Goal: Task Accomplishment & Management: Complete application form

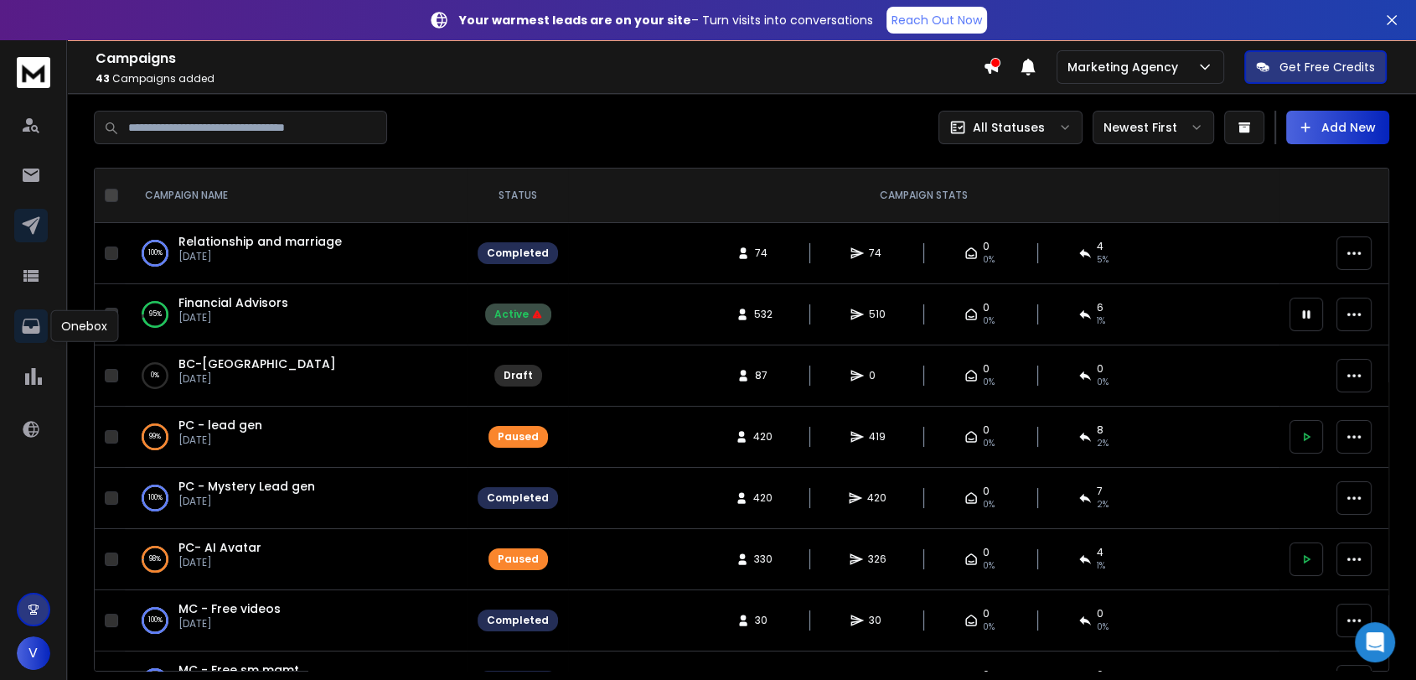
click at [35, 329] on icon at bounding box center [31, 325] width 18 height 15
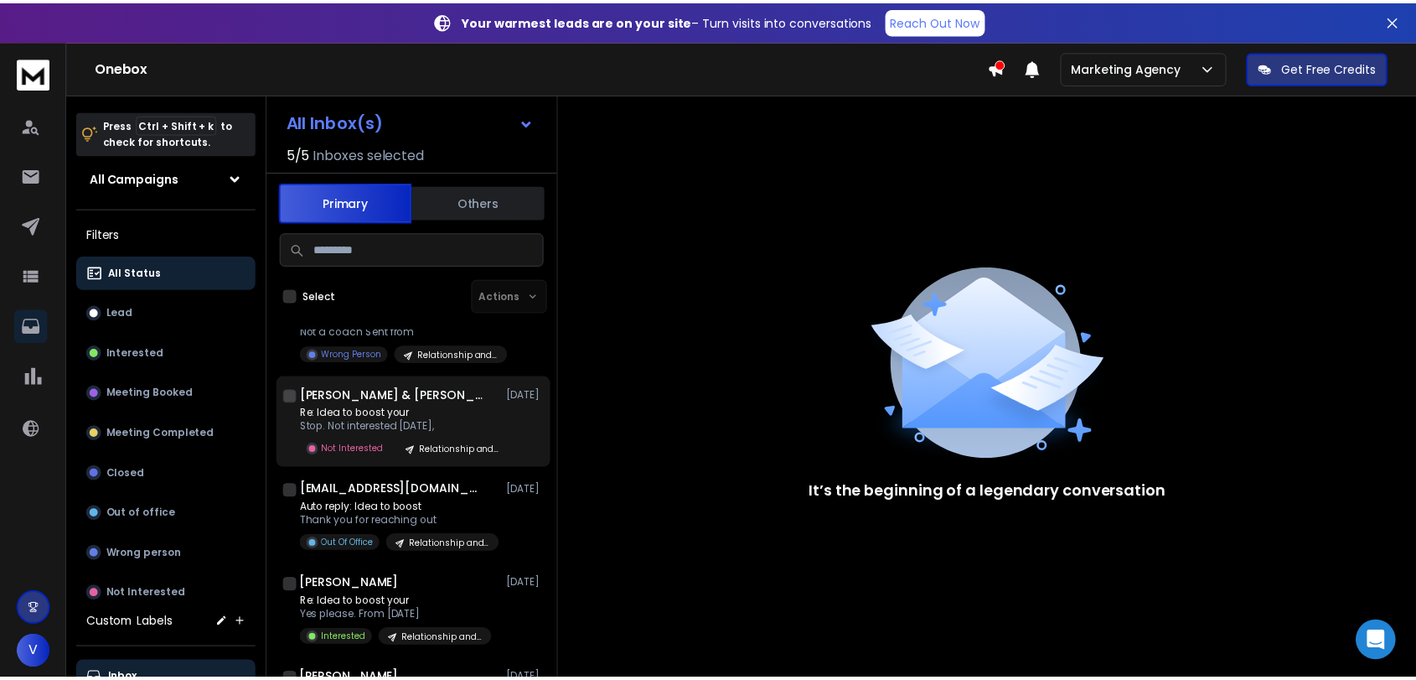
scroll to position [93, 0]
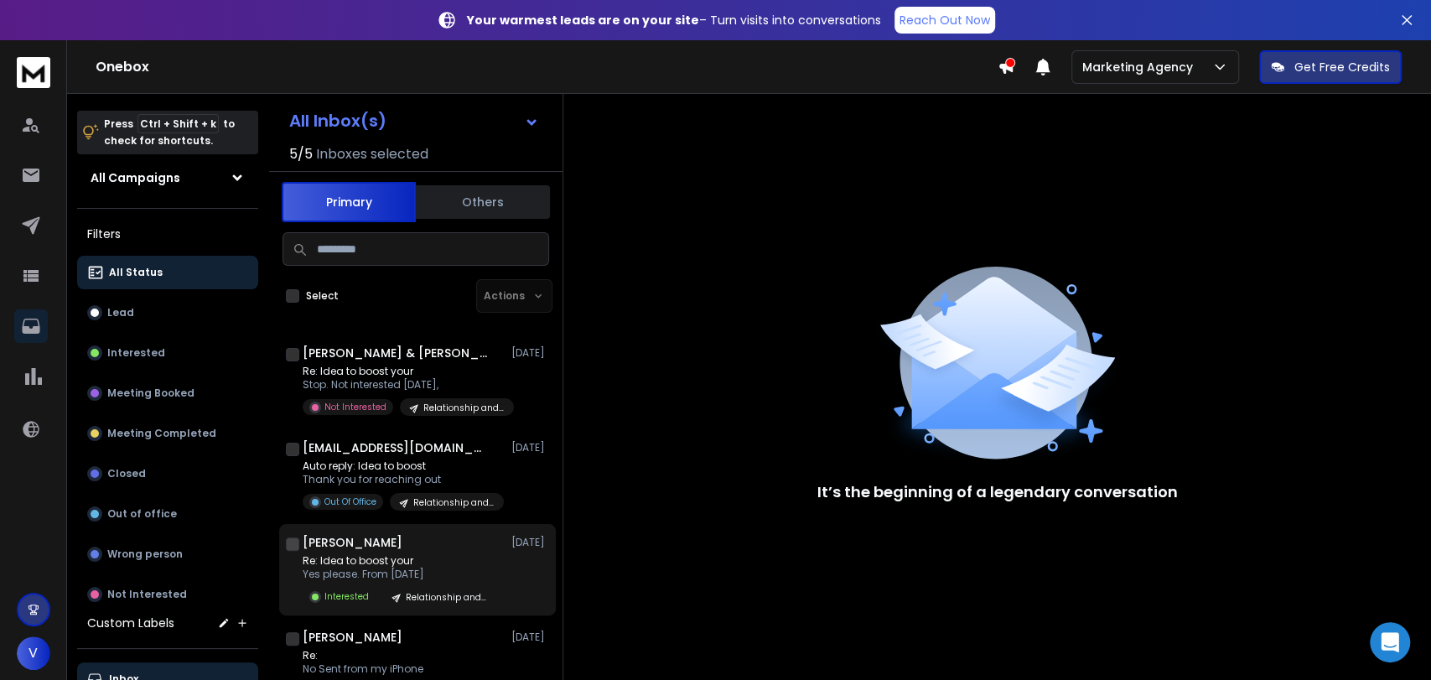
click at [388, 550] on div "Debbie Wilson 12 Aug" at bounding box center [426, 542] width 246 height 17
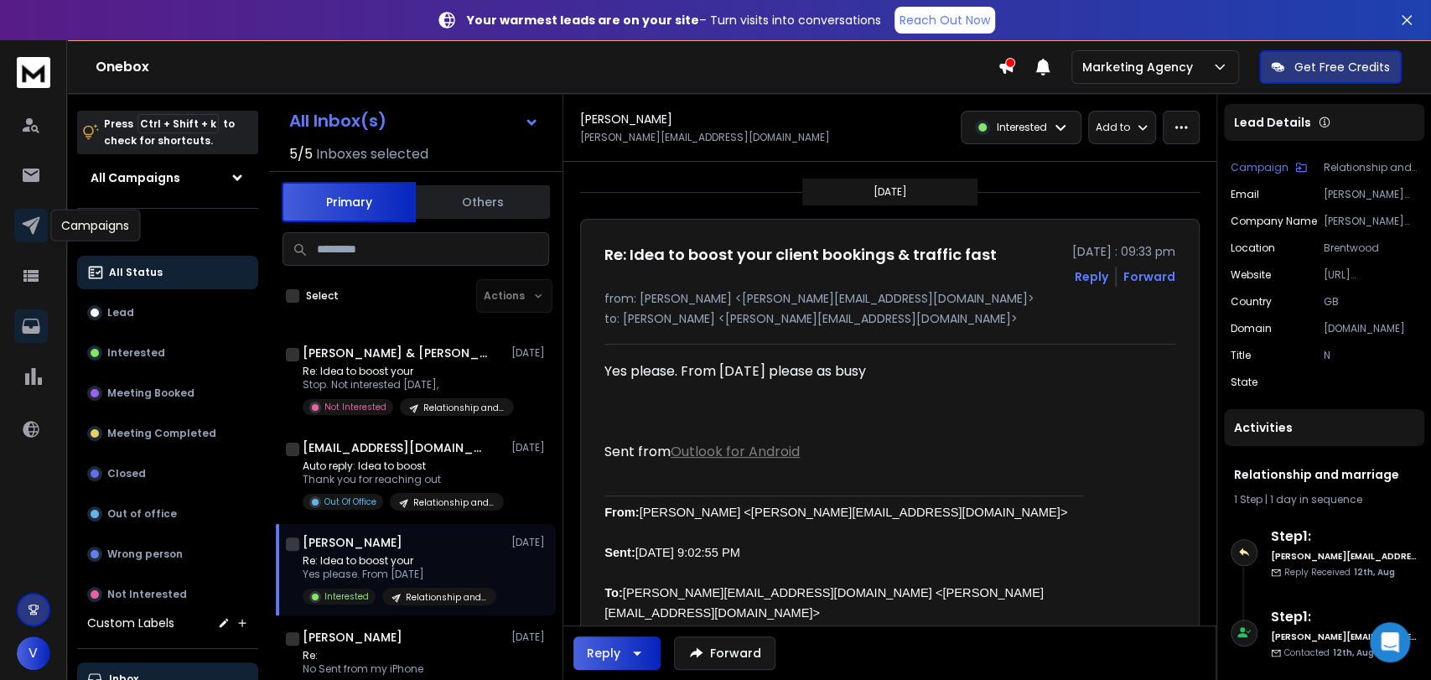
click at [32, 224] on icon at bounding box center [31, 225] width 20 height 20
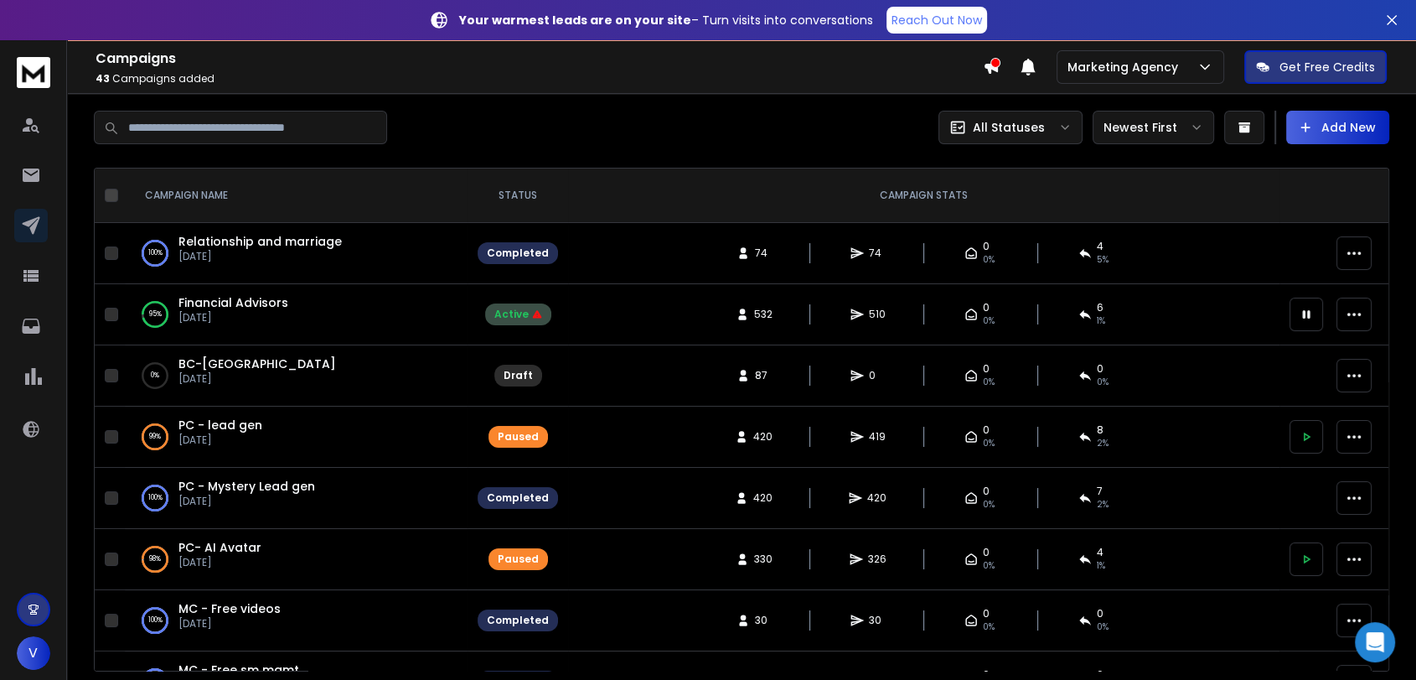
click at [546, 122] on div at bounding box center [418, 128] width 648 height 34
click at [593, 116] on div at bounding box center [418, 128] width 648 height 34
click at [315, 247] on span "Relationship and marriage" at bounding box center [260, 241] width 163 height 17
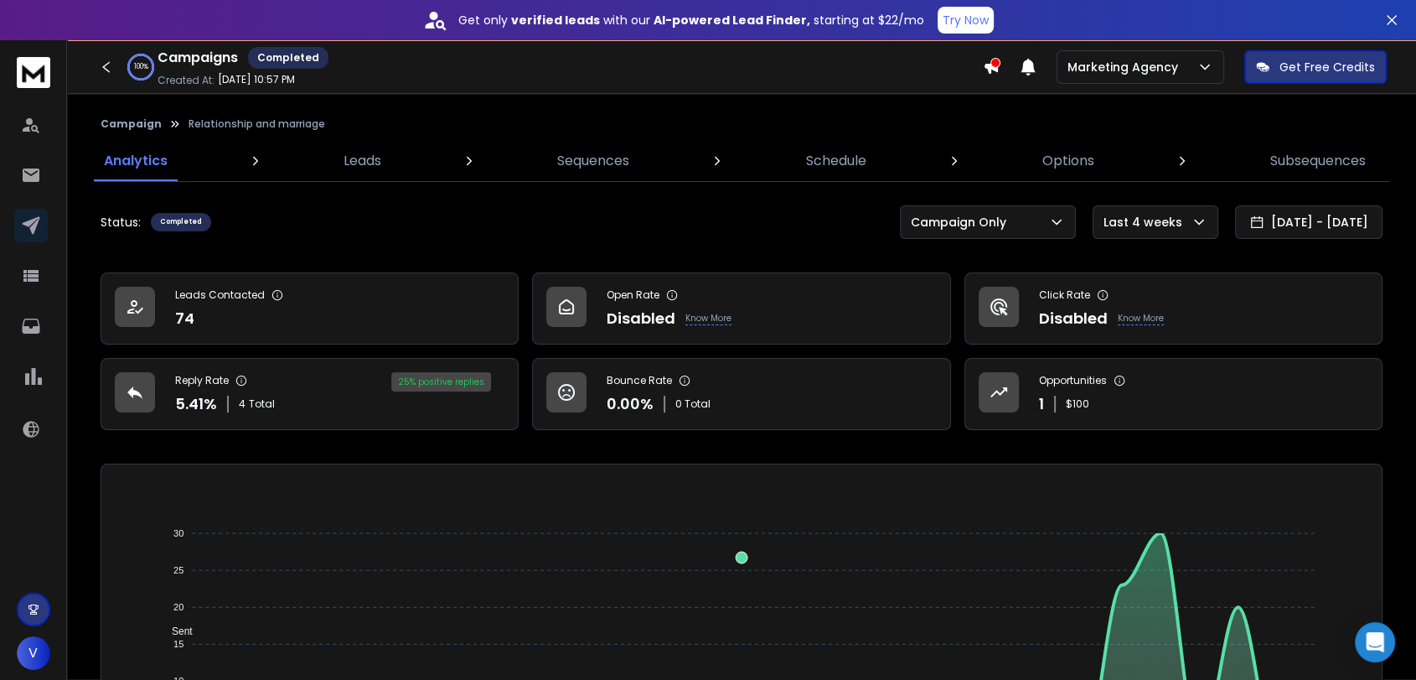
click at [422, 219] on div "Status: Completed Campaign Only Last 4 weeks [DATE] - [DATE]" at bounding box center [742, 222] width 1282 height 34
click at [438, 234] on div "Status: Completed Campaign Only Last 4 weeks 18 Jul 2025 - 16 Aug 2025" at bounding box center [742, 222] width 1282 height 34
click at [470, 241] on div "Status: Completed Campaign Only Last 4 weeks 18 Jul 2025 - 16 Aug 2025 Leads Co…" at bounding box center [742, 634] width 1282 height 858
click at [396, 227] on div "Status: Completed Campaign Only Last 4 weeks 18 Jul 2025 - 16 Aug 2025" at bounding box center [742, 222] width 1282 height 34
click at [458, 230] on div "Status: Completed Campaign Only Last 4 weeks 18 Jul 2025 - 16 Aug 2025" at bounding box center [742, 222] width 1282 height 34
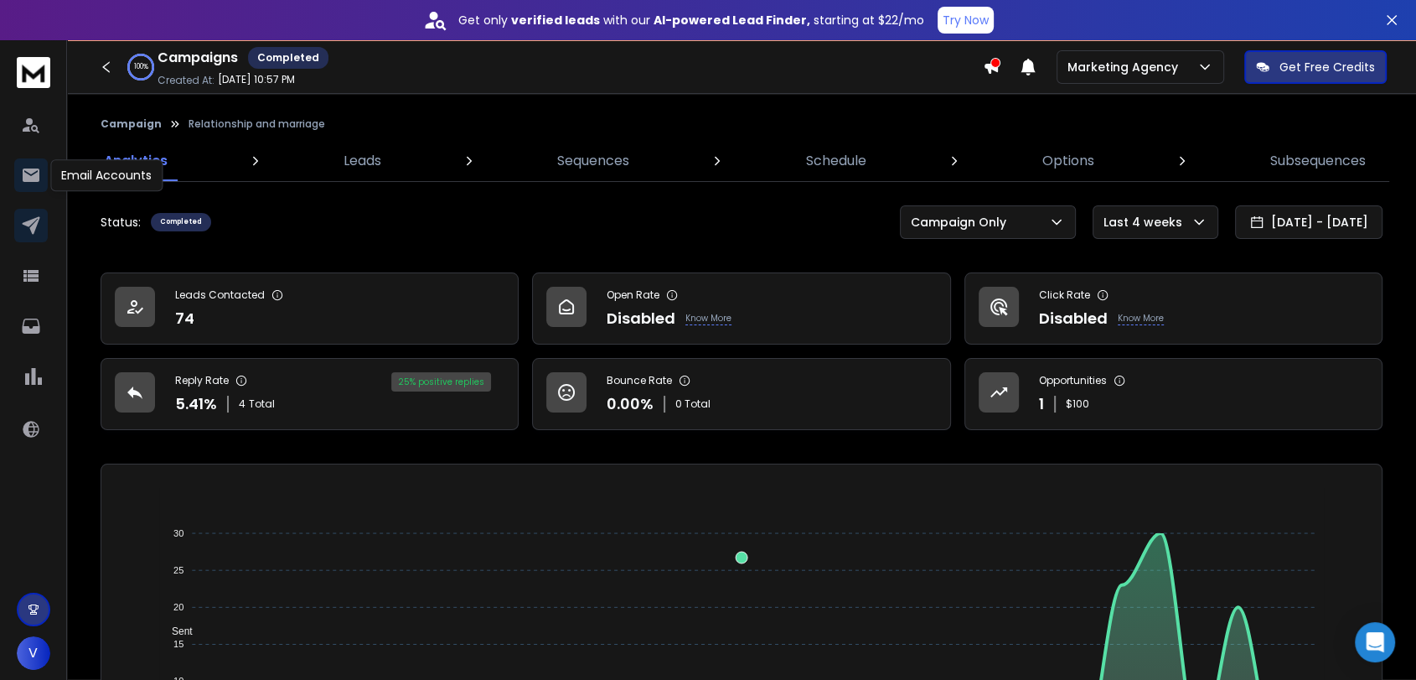
click at [34, 170] on icon at bounding box center [31, 174] width 17 height 13
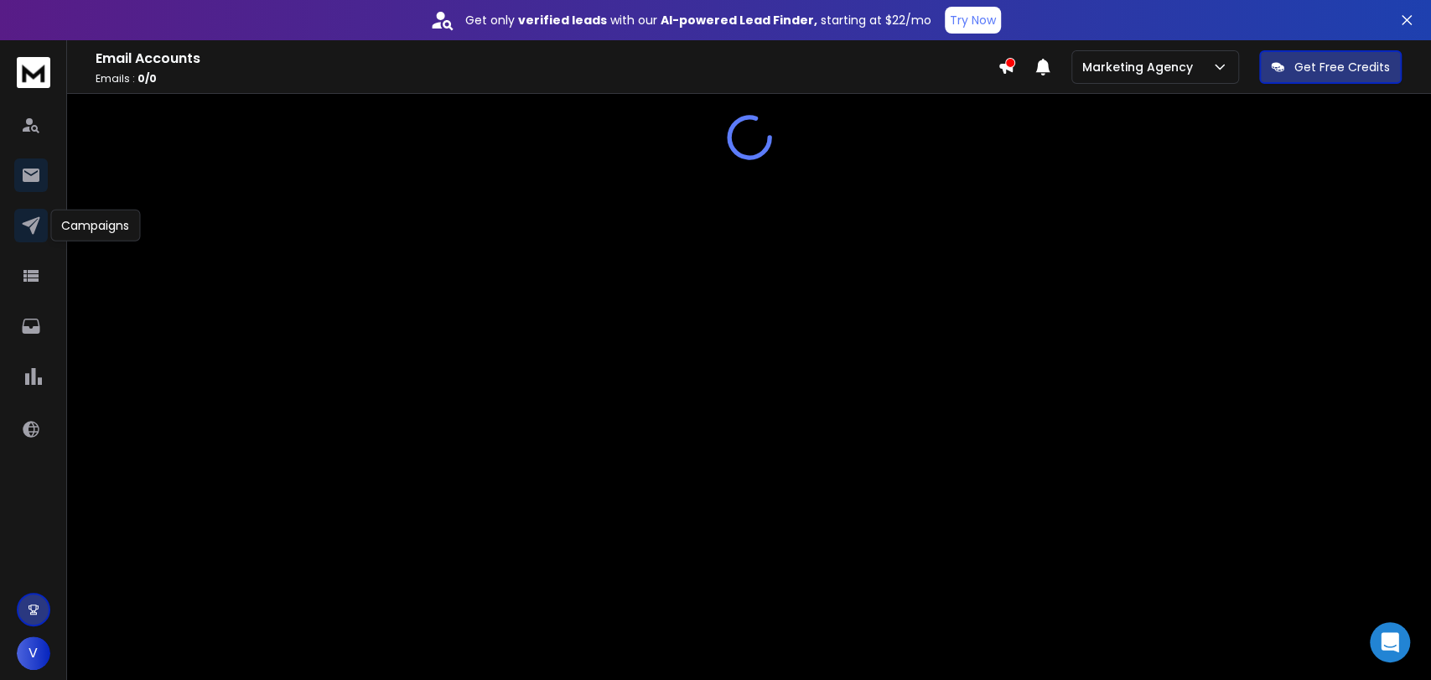
click at [27, 230] on icon at bounding box center [31, 225] width 20 height 20
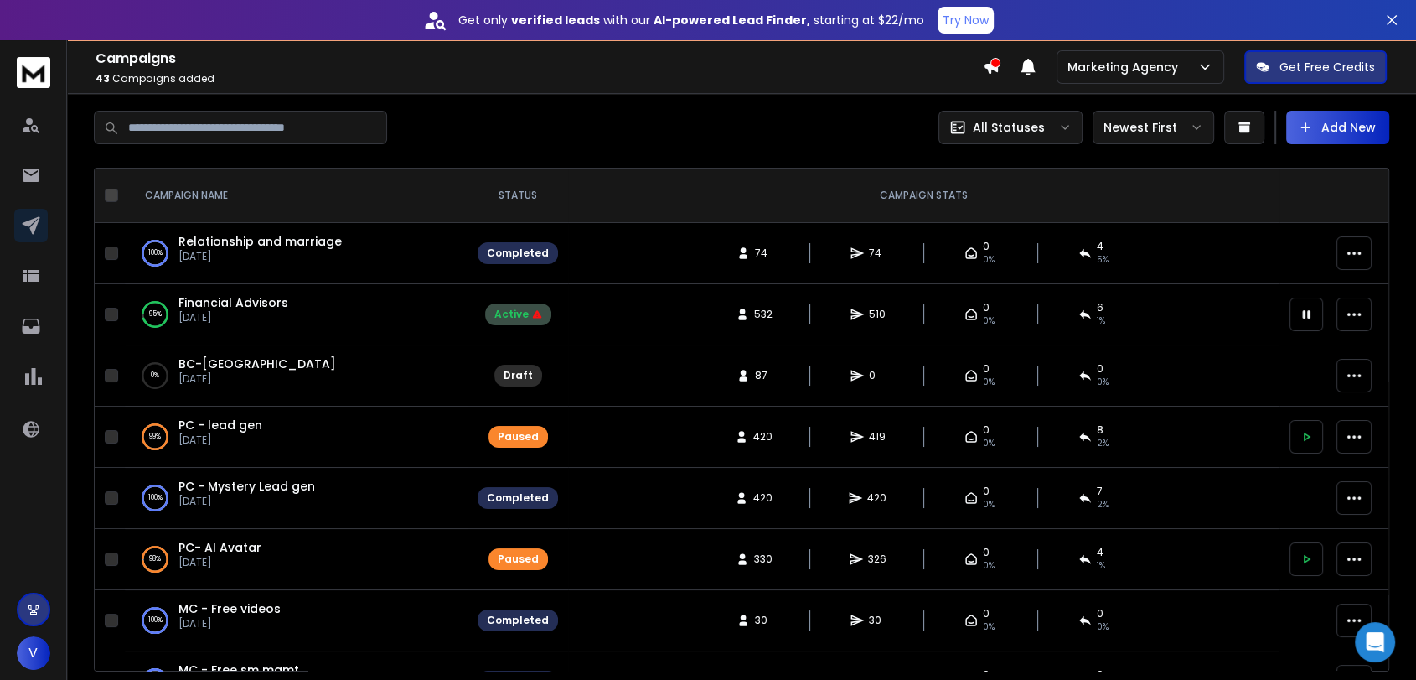
click at [270, 236] on span "Relationship and marriage" at bounding box center [260, 241] width 163 height 17
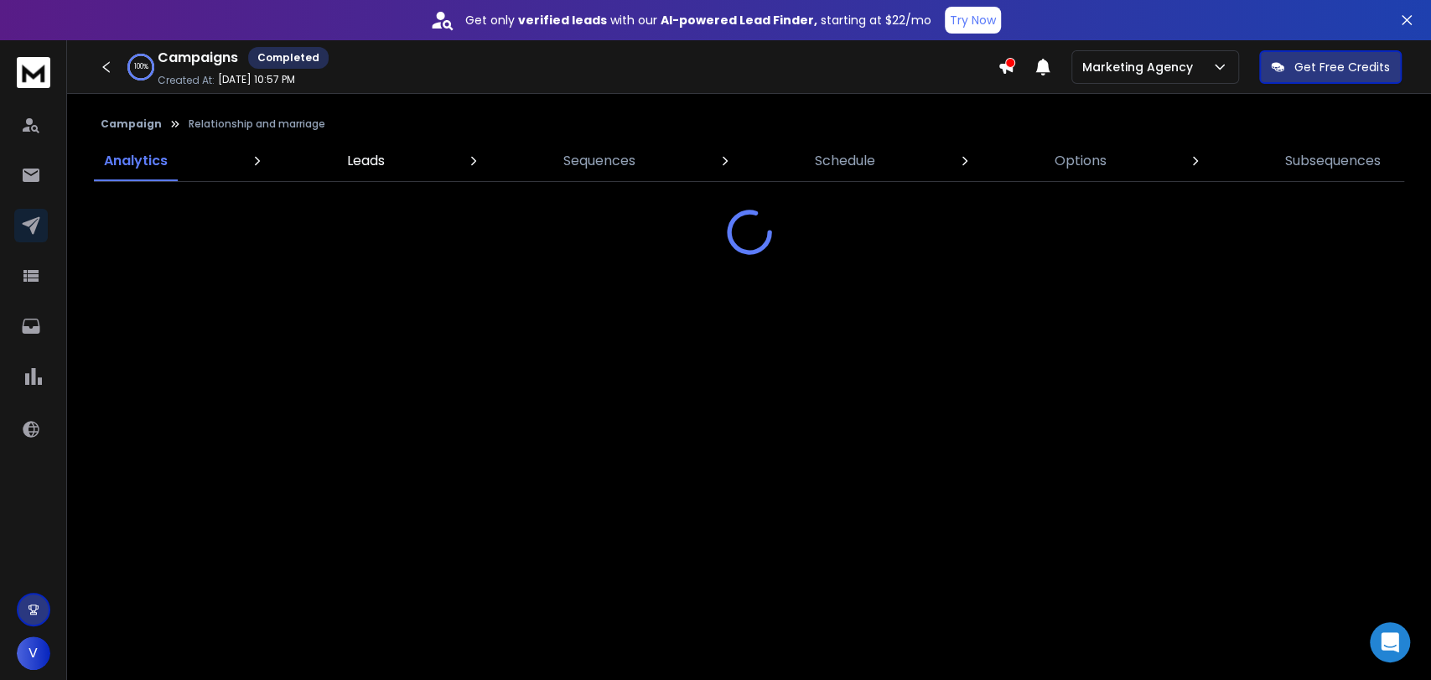
click at [381, 160] on p "Leads" at bounding box center [366, 161] width 38 height 20
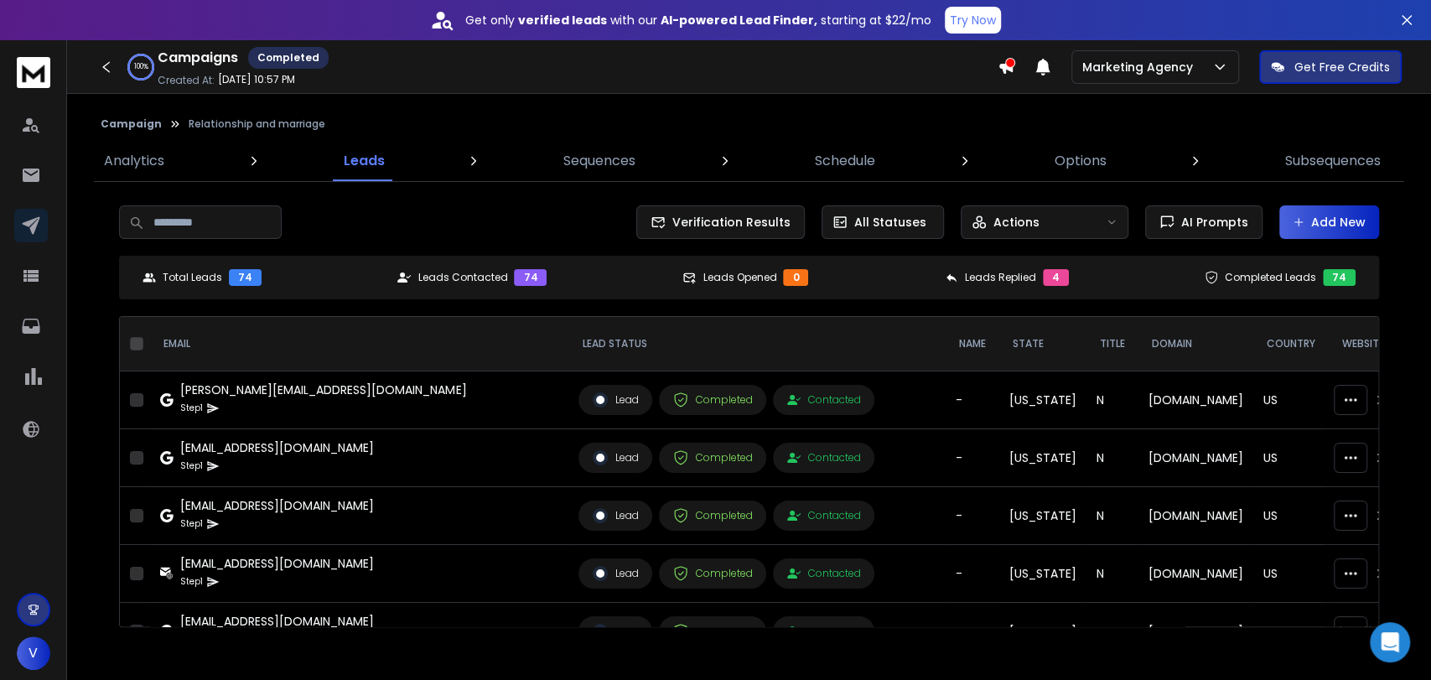
click at [1334, 220] on button "Add New" at bounding box center [1329, 222] width 100 height 34
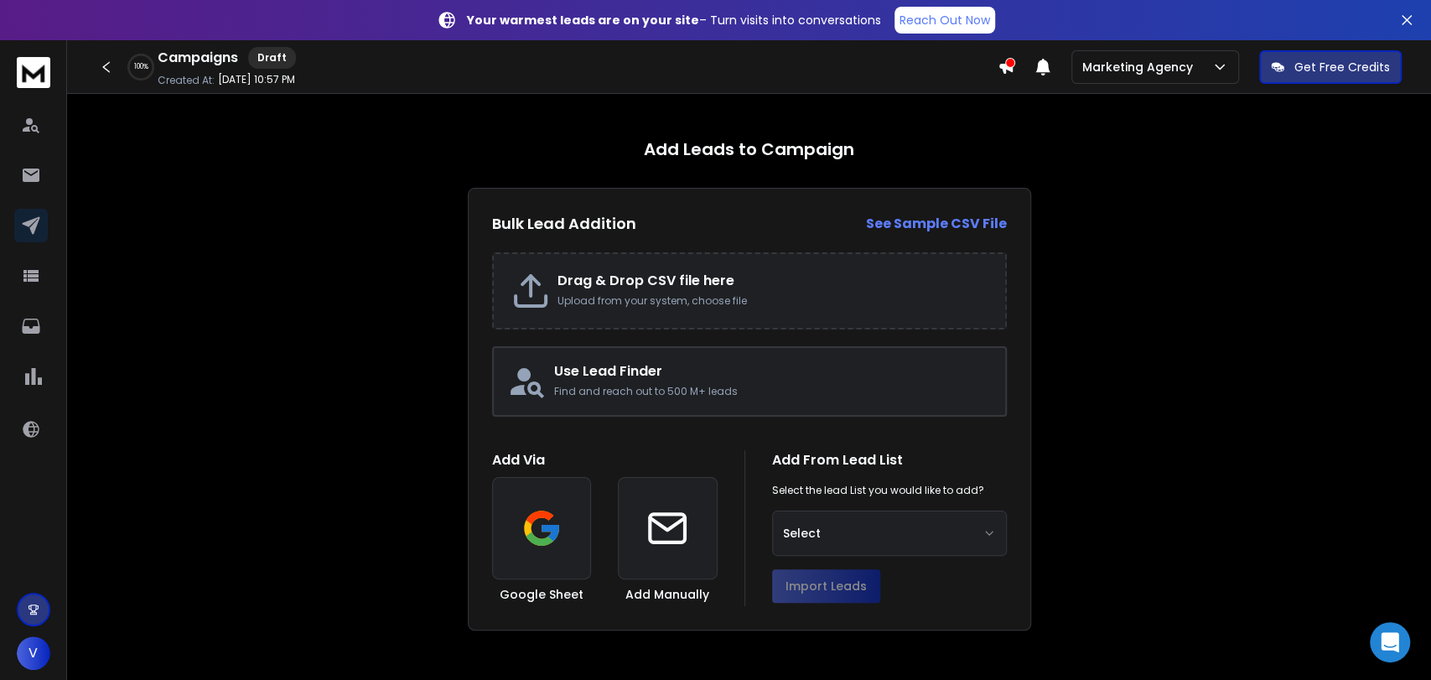
click at [657, 298] on p "Upload from your system, choose file" at bounding box center [772, 300] width 431 height 13
click at [626, 313] on div "Drag & Drop CSV file here Upload from your system, choose file" at bounding box center [749, 290] width 515 height 77
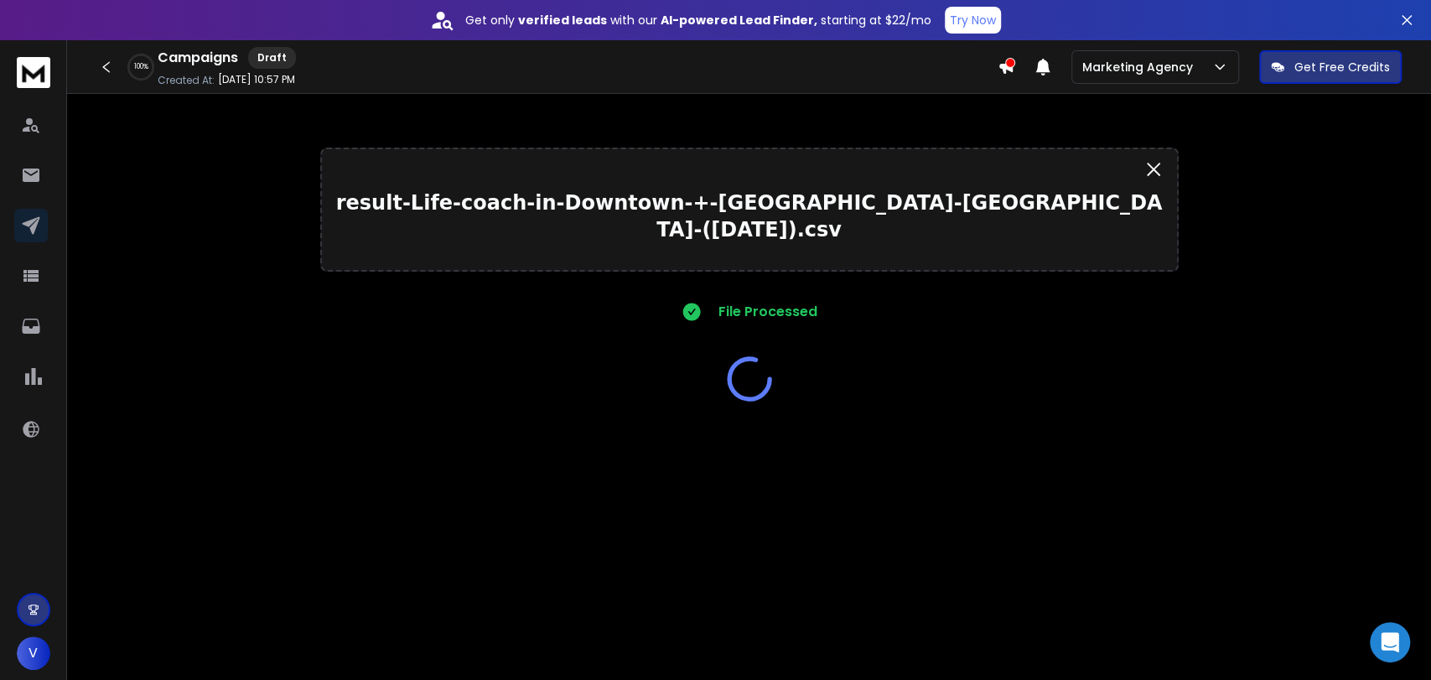
click at [1149, 170] on icon at bounding box center [1153, 169] width 20 height 20
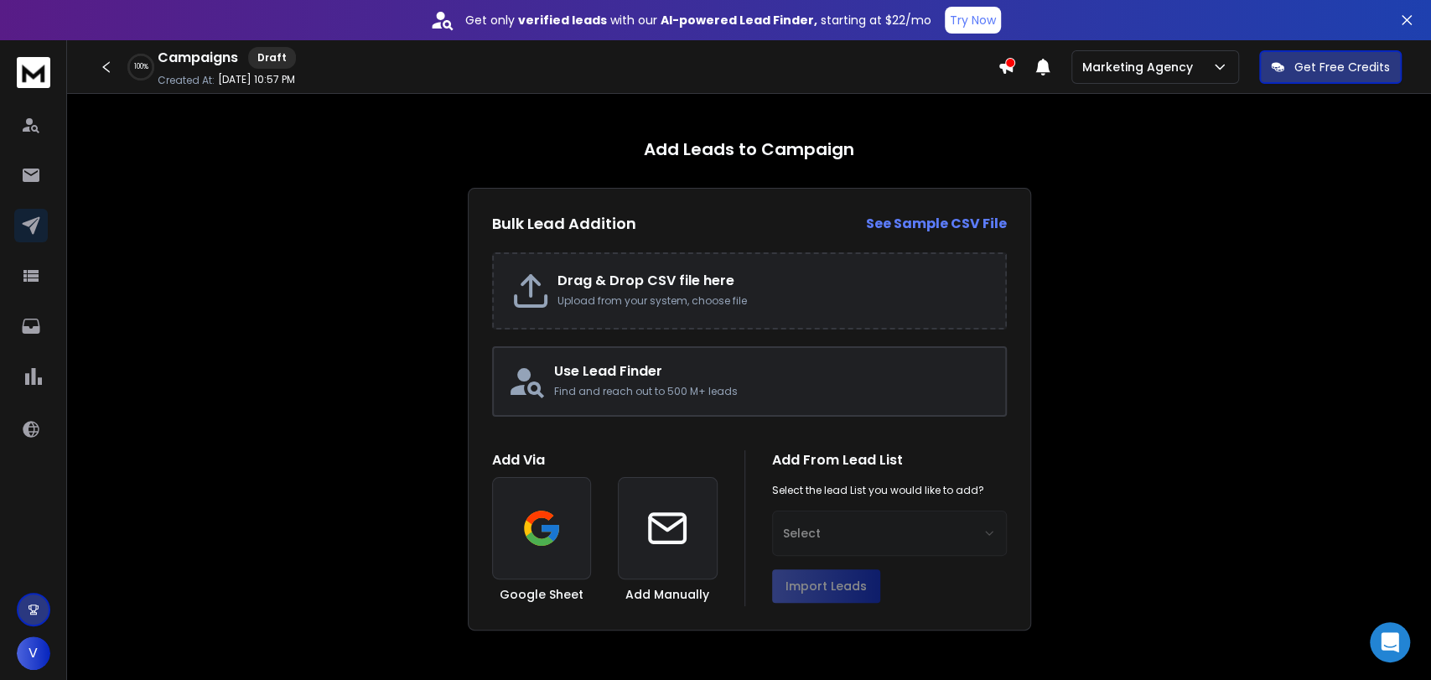
click at [793, 265] on div "Drag & Drop CSV file here Upload from your system, choose file" at bounding box center [749, 290] width 515 height 77
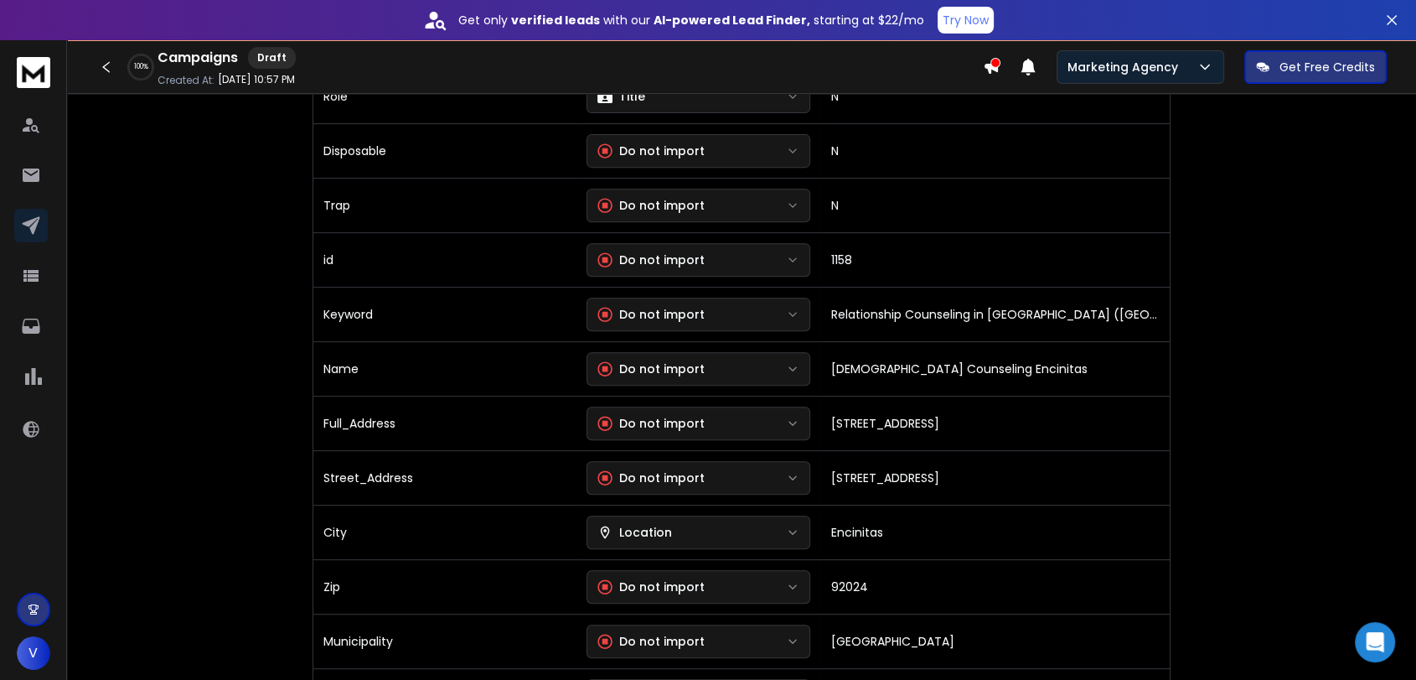
scroll to position [39, 0]
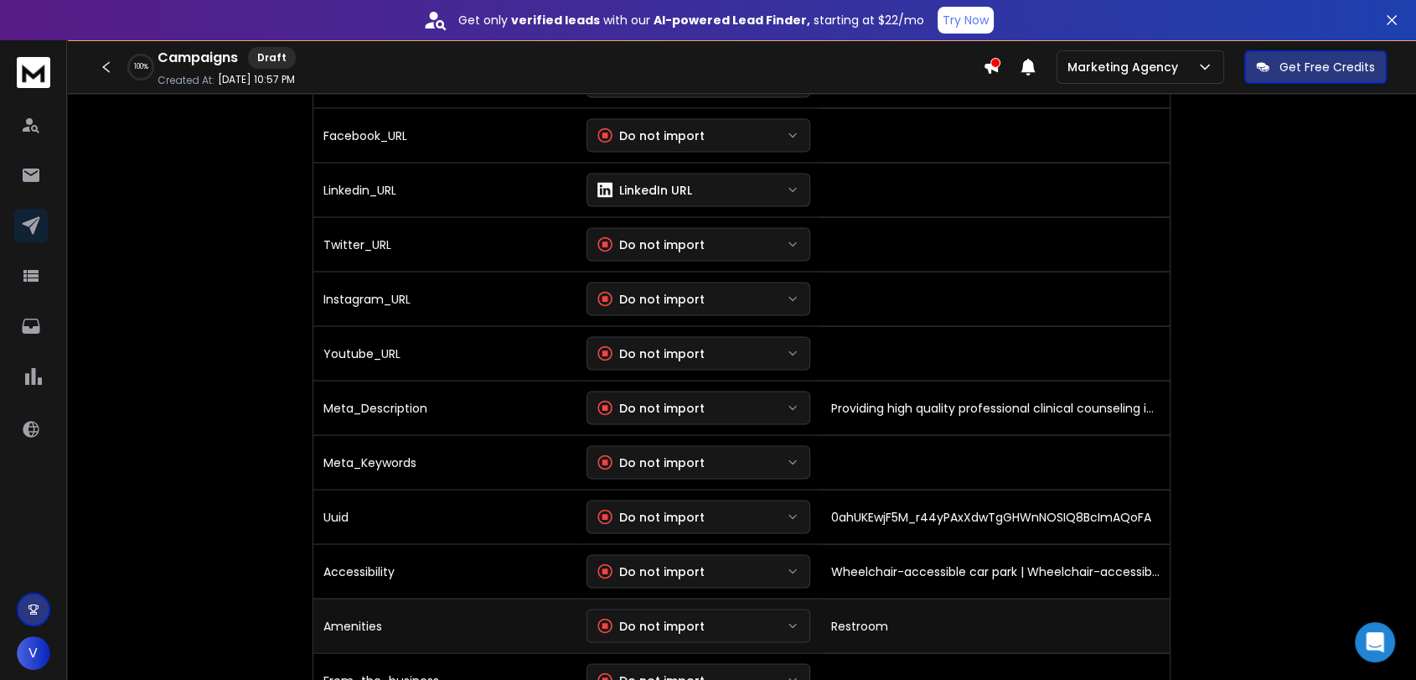
scroll to position [3004, 0]
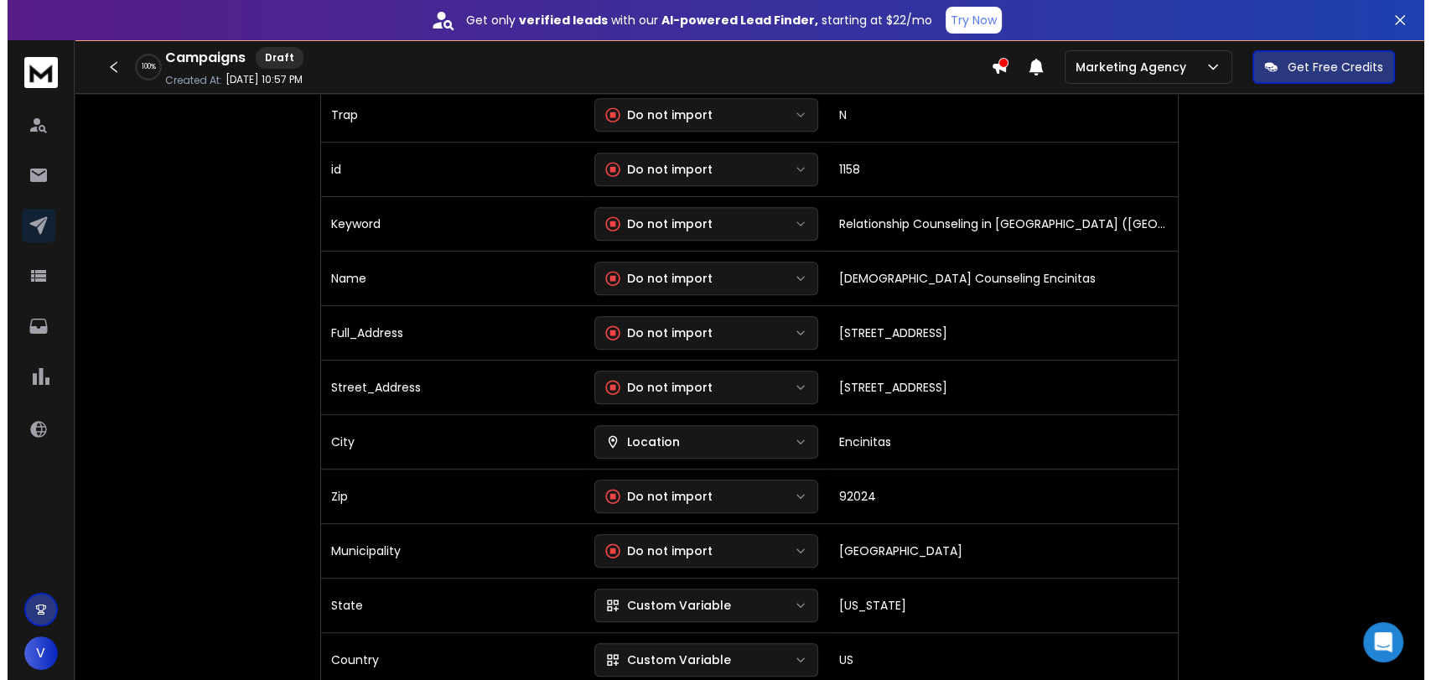
scroll to position [676, 0]
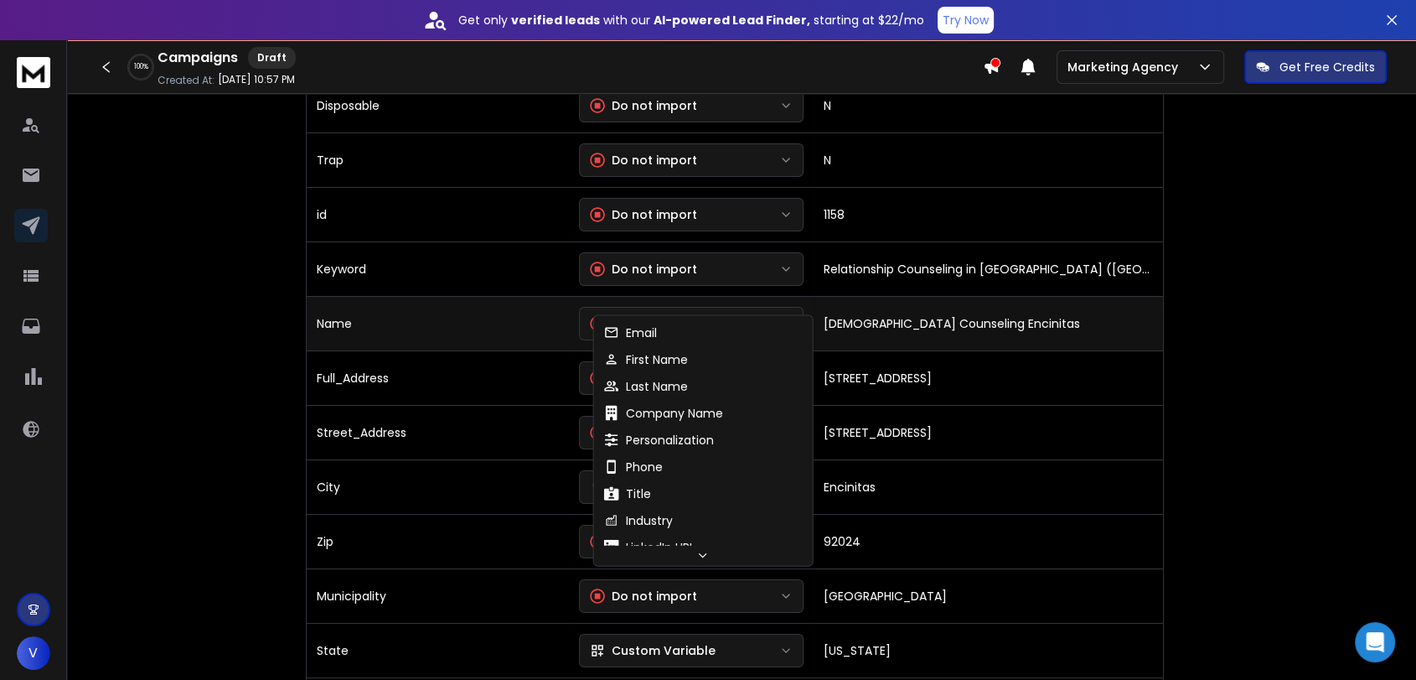
click at [680, 315] on div "Do not import" at bounding box center [643, 323] width 107 height 17
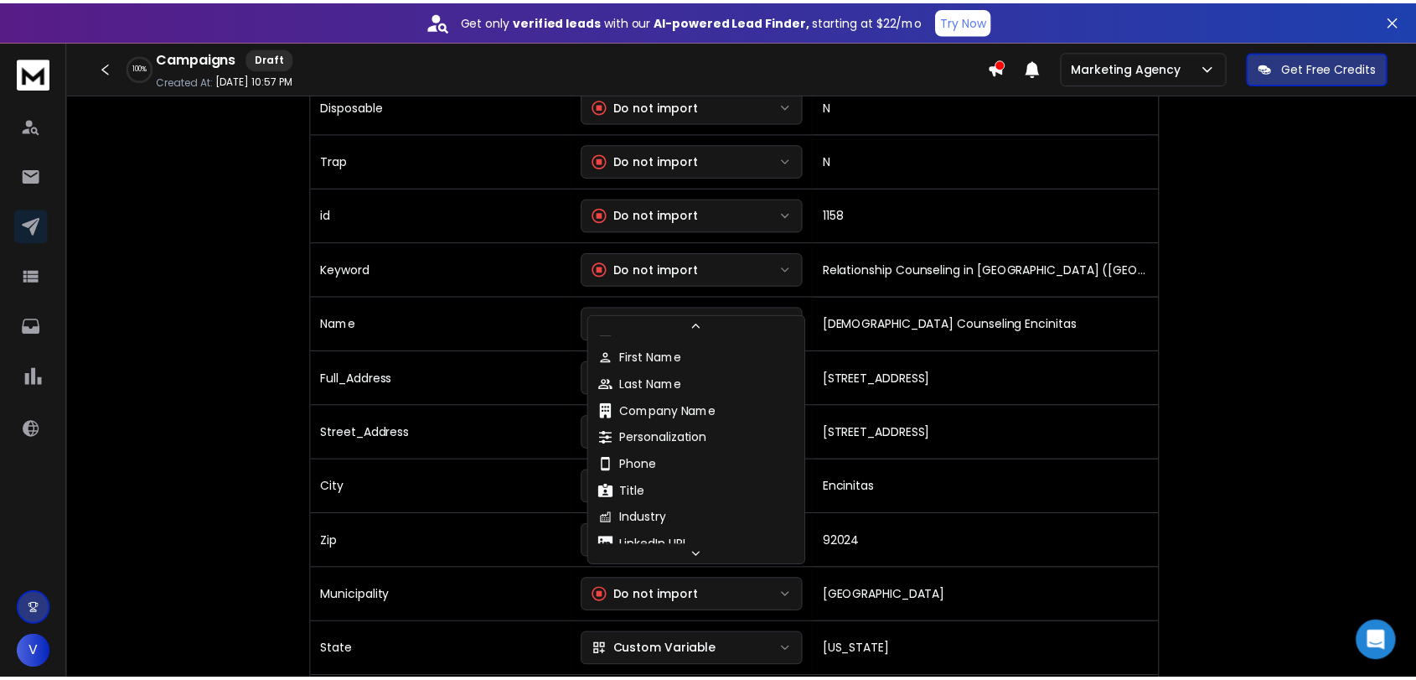
scroll to position [0, 0]
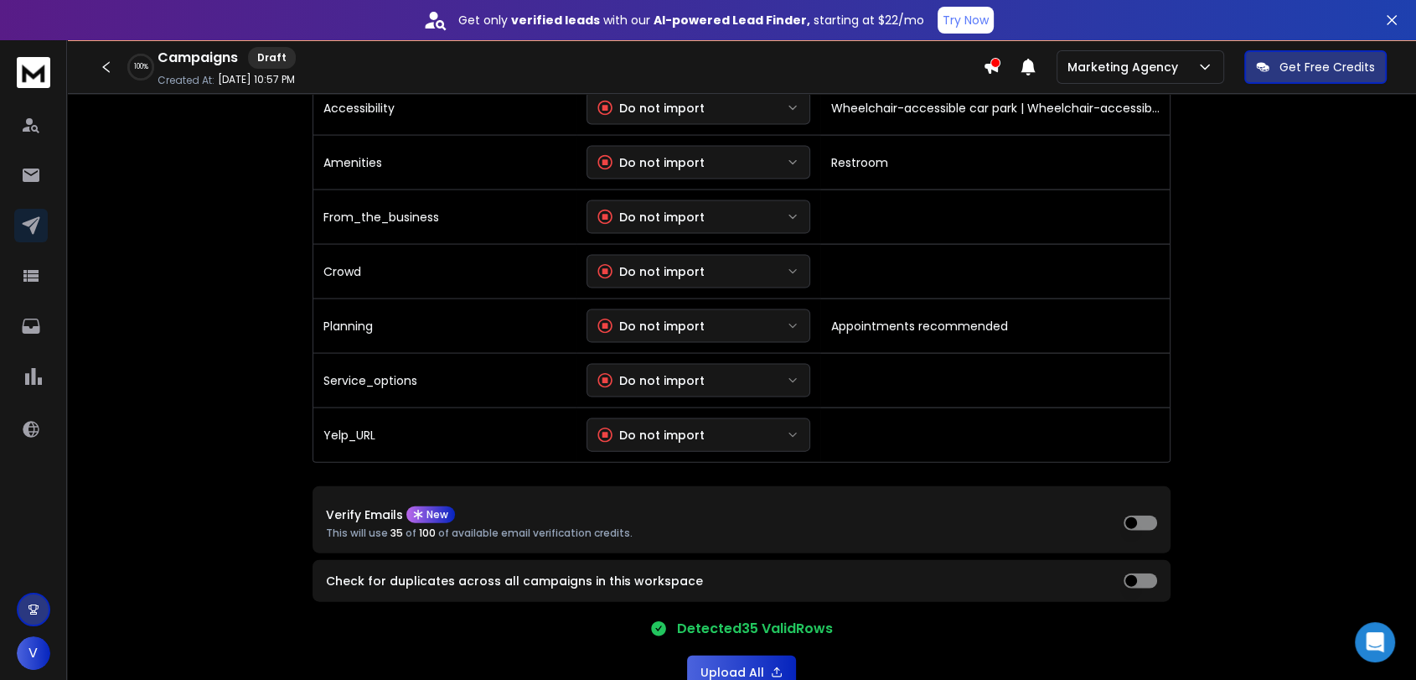
scroll to position [3562, 0]
click at [743, 654] on button "Upload All" at bounding box center [741, 671] width 109 height 34
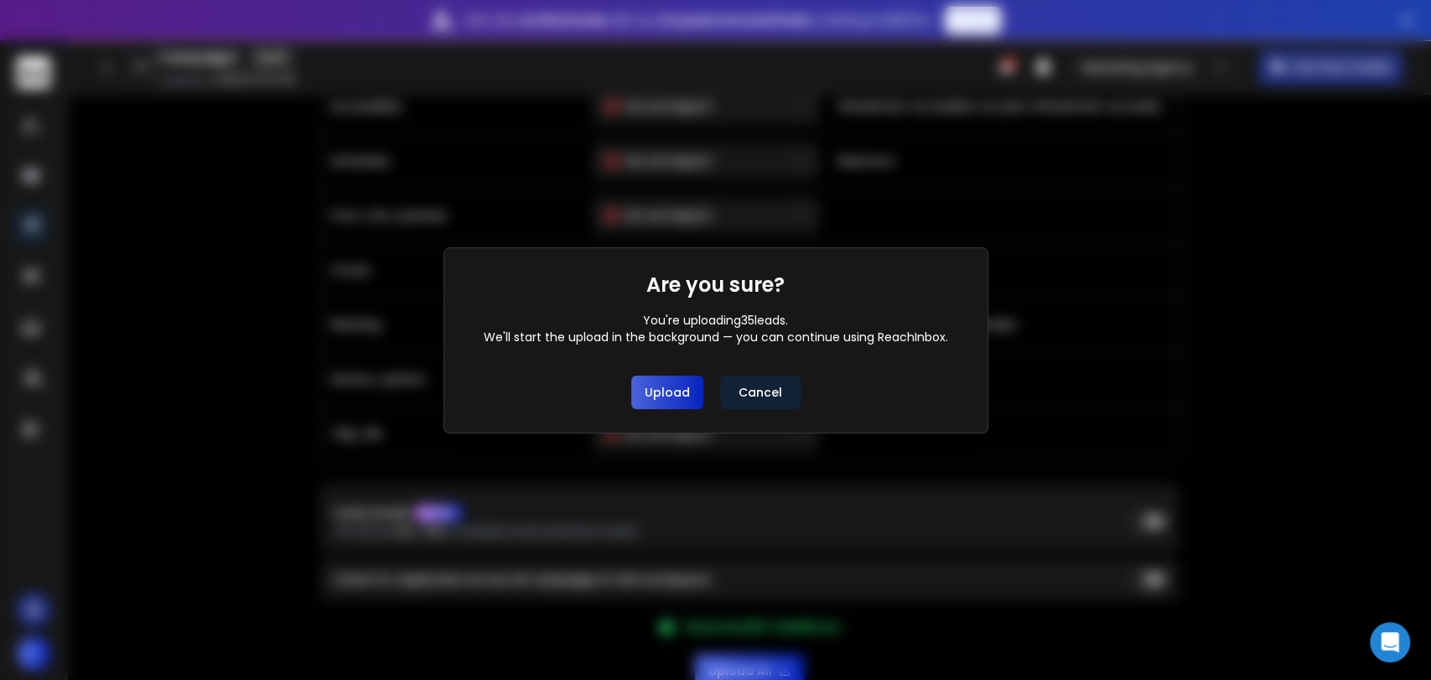
click at [668, 392] on button "Upload" at bounding box center [667, 392] width 72 height 34
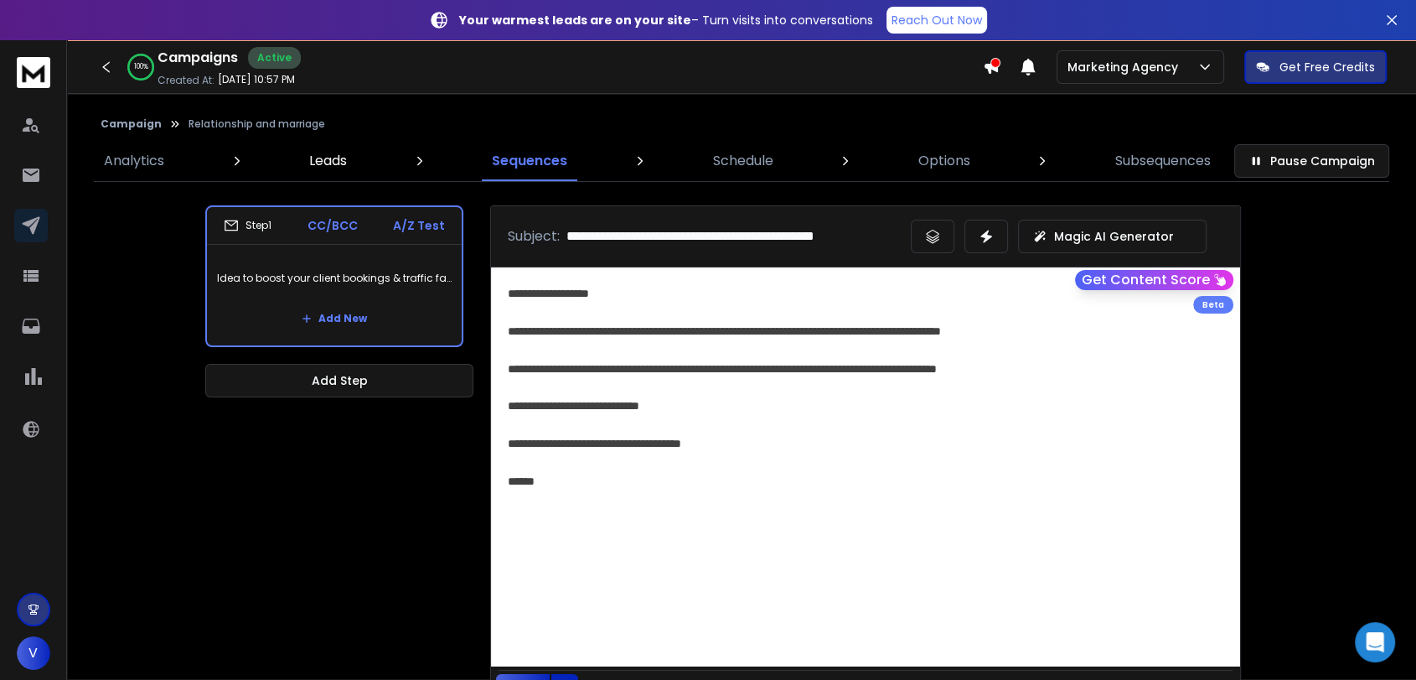
click at [335, 164] on p "Leads" at bounding box center [328, 161] width 38 height 20
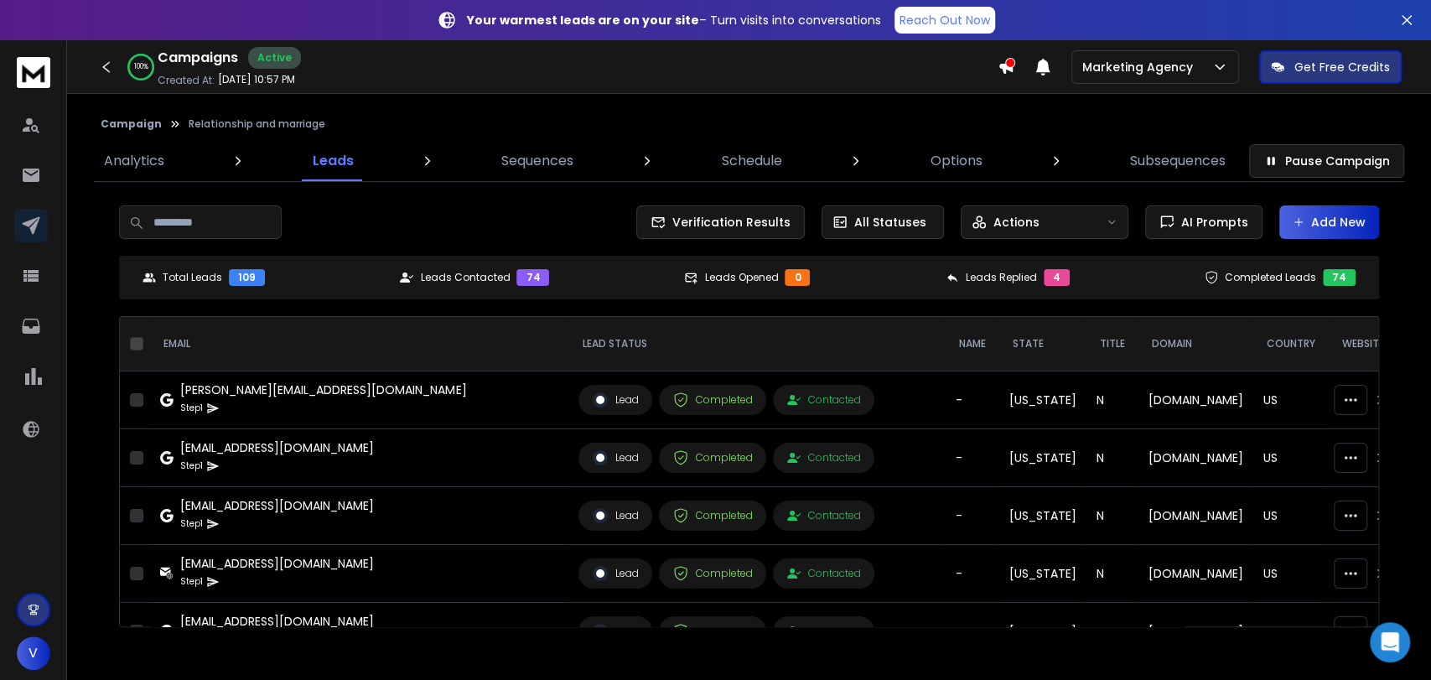
click at [1318, 225] on button "Add New" at bounding box center [1329, 222] width 100 height 34
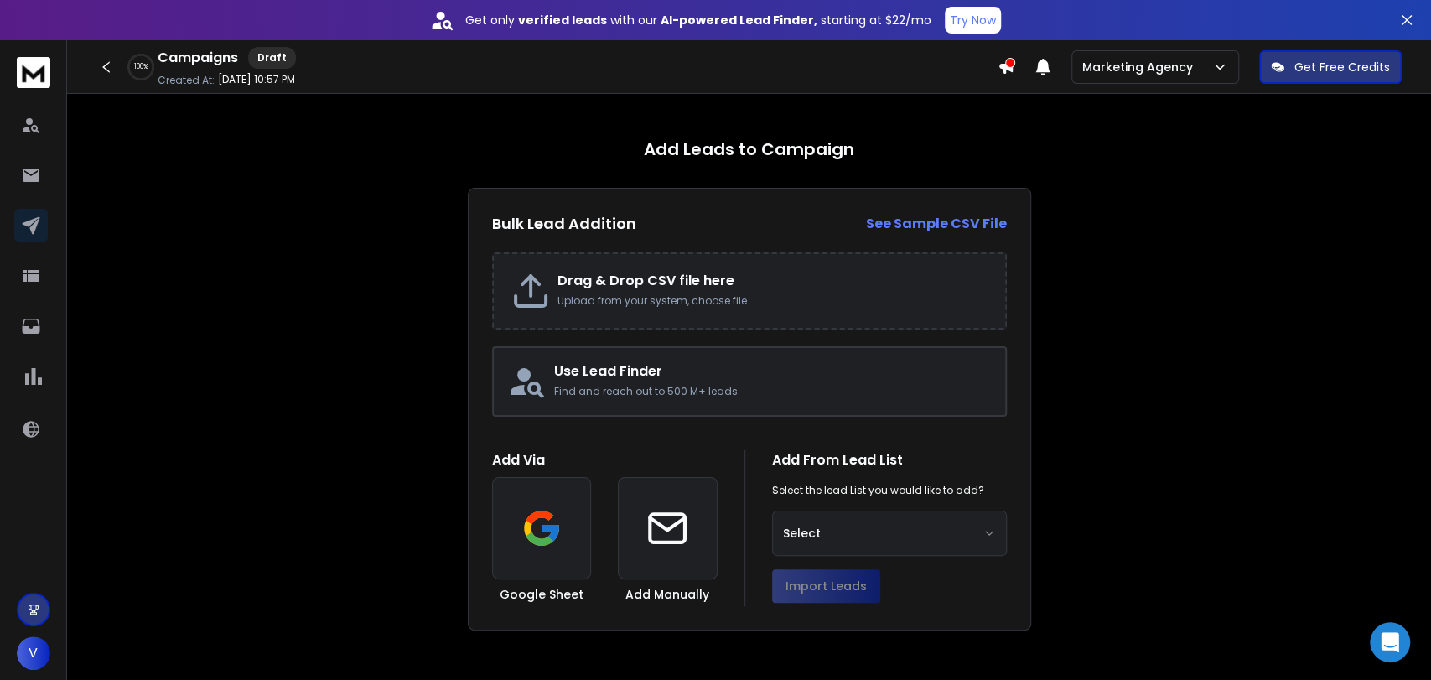
click at [713, 306] on p "Upload from your system, choose file" at bounding box center [772, 300] width 431 height 13
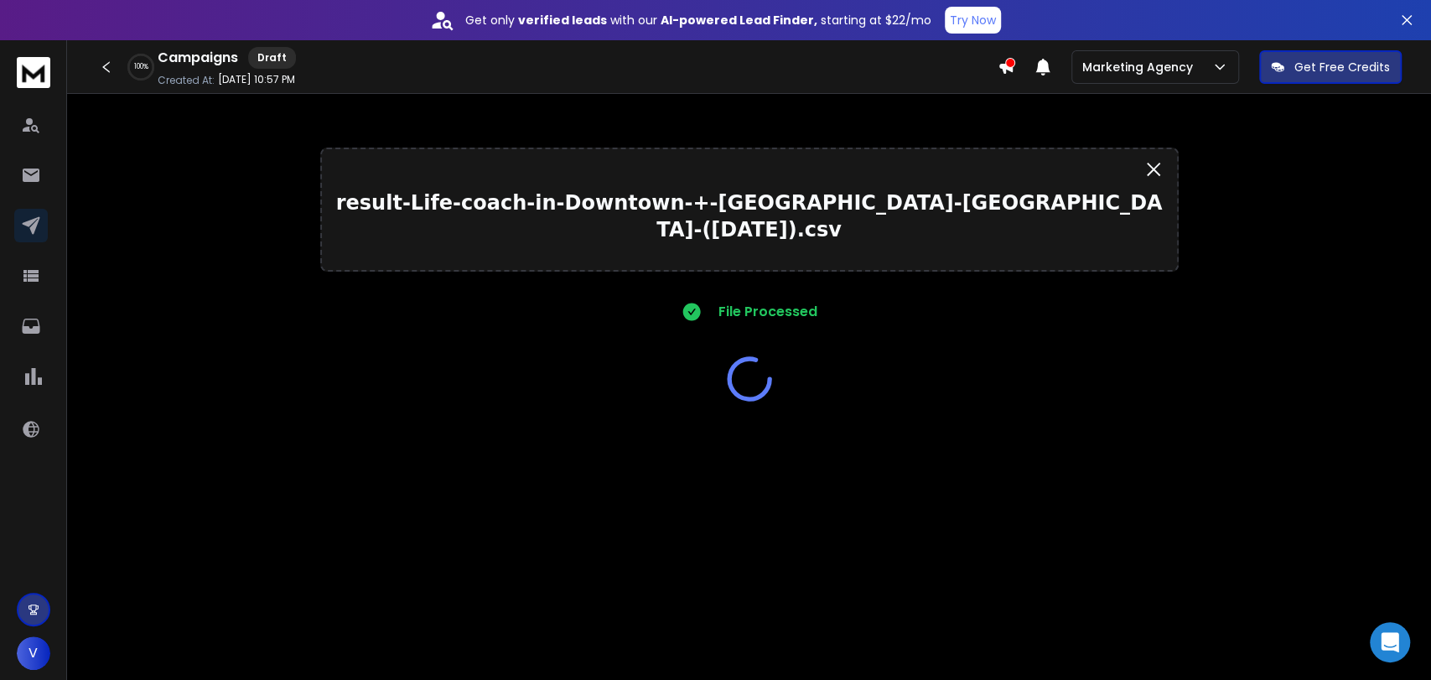
click at [1264, 162] on div "result-Life-coach-in-Downtown-+-[GEOGRAPHIC_DATA]-[GEOGRAPHIC_DATA]-([DATE]).cs…" at bounding box center [715, 222] width 1431 height 365
click at [1279, 147] on div "result-Life-coach-in-Downtown-+-[GEOGRAPHIC_DATA]-[GEOGRAPHIC_DATA]-([DATE]).cs…" at bounding box center [715, 222] width 1431 height 365
click at [1242, 171] on div "result-Life-coach-in-Downtown-+-[GEOGRAPHIC_DATA]-[GEOGRAPHIC_DATA]-([DATE]).cs…" at bounding box center [715, 222] width 1431 height 365
click at [1153, 172] on icon at bounding box center [1153, 169] width 20 height 20
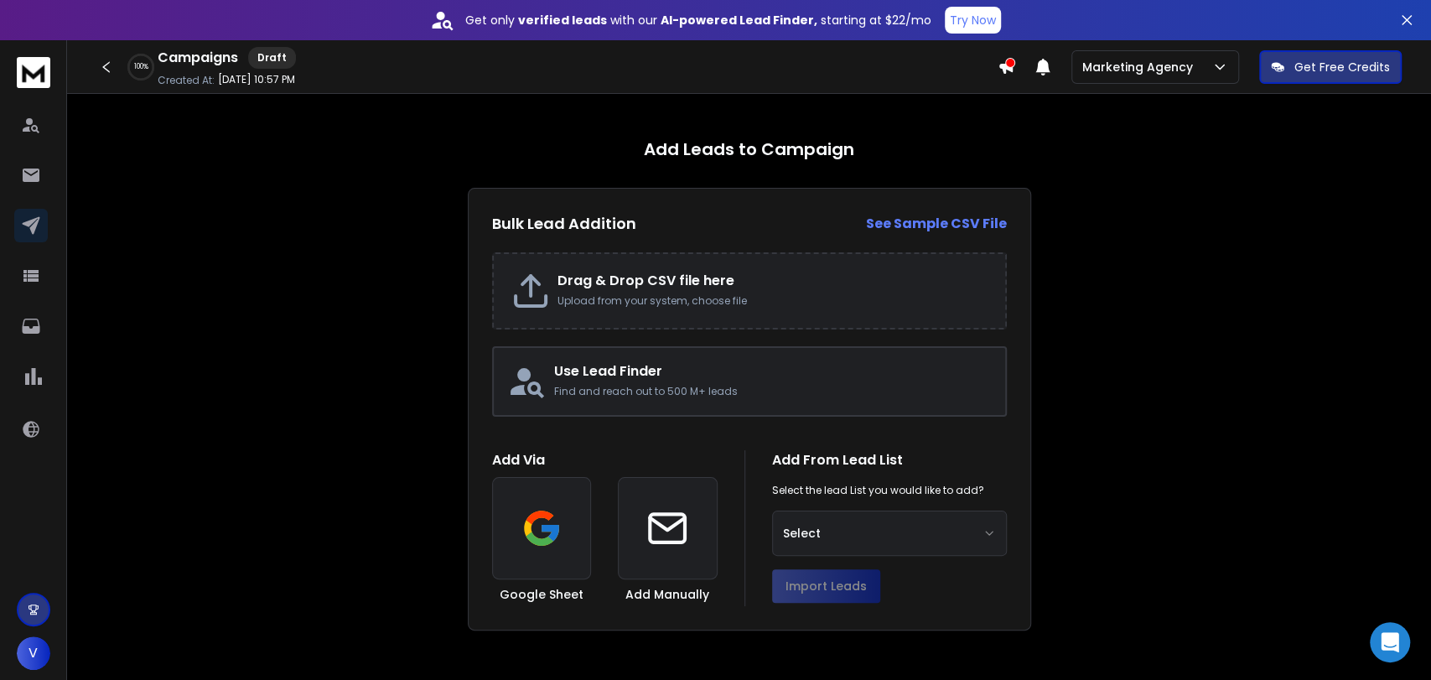
click at [650, 286] on h2 "Drag & Drop CSV file here" at bounding box center [772, 281] width 431 height 20
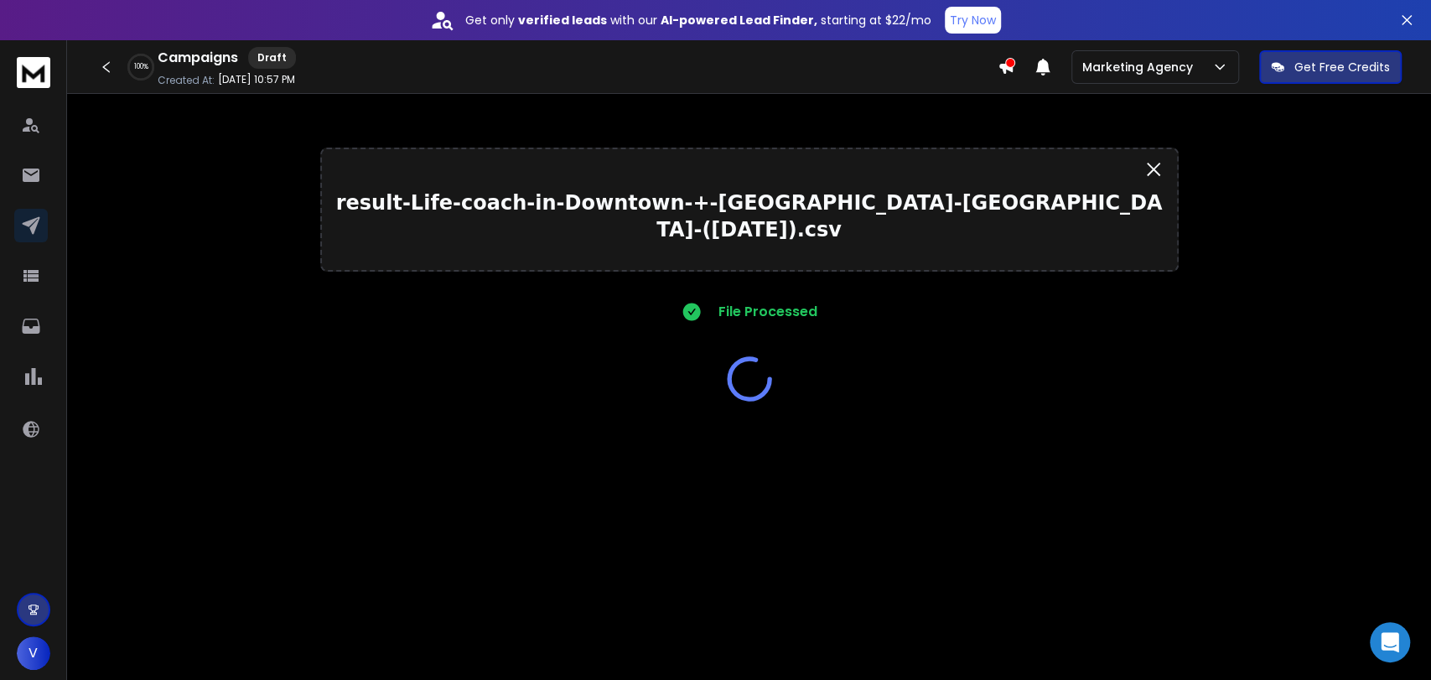
drag, startPoint x: 1326, startPoint y: 133, endPoint x: 1292, endPoint y: 148, distance: 37.5
click at [1318, 135] on div "result-Life-coach-in-Downtown-+-[GEOGRAPHIC_DATA]-[GEOGRAPHIC_DATA]-([DATE]).cs…" at bounding box center [715, 222] width 1431 height 365
click at [1153, 176] on icon at bounding box center [1153, 169] width 20 height 20
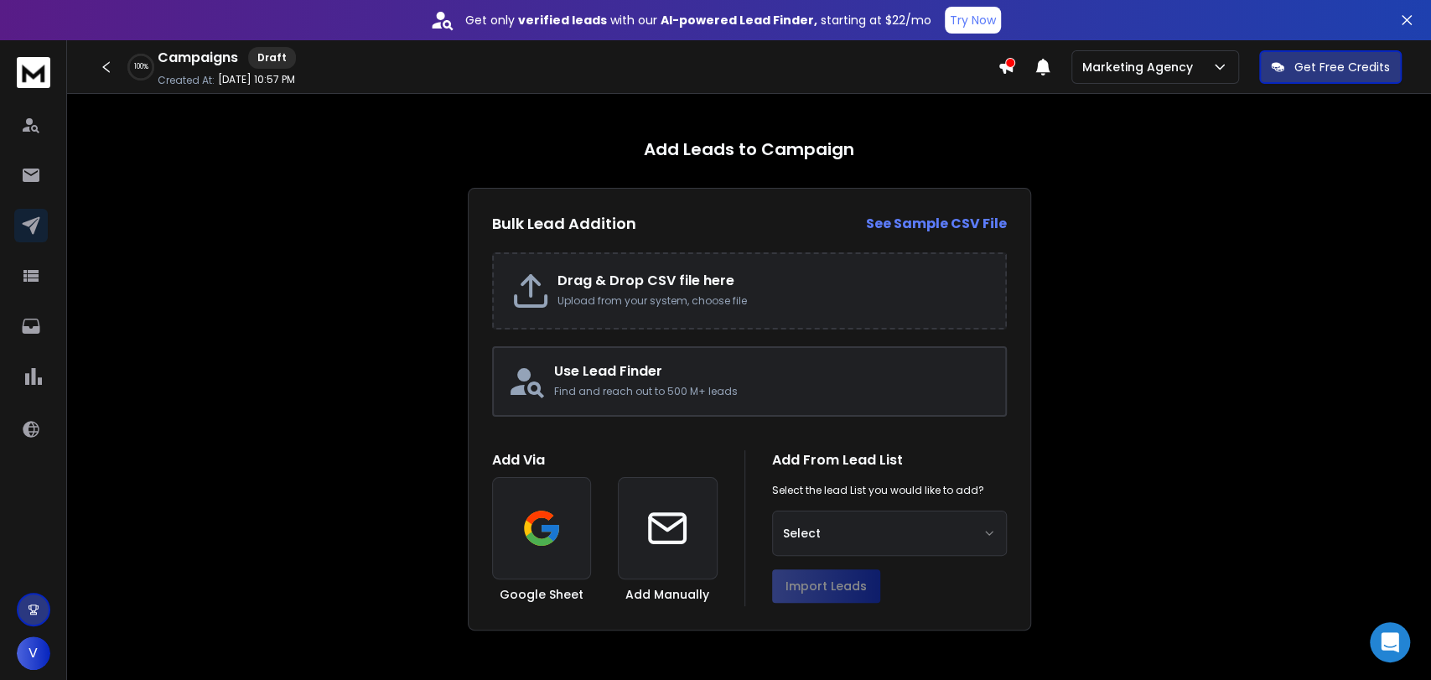
drag, startPoint x: 294, startPoint y: 294, endPoint x: 303, endPoint y: 296, distance: 8.5
click at [294, 294] on div "Add Leads to Campaign Bulk Lead Addition See Sample CSV File Drag & Drop CSV fi…" at bounding box center [715, 335] width 1431 height 590
click at [336, 344] on div "Add Leads to Campaign Bulk Lead Addition See Sample CSV File Drag & Drop CSV fi…" at bounding box center [749, 383] width 858 height 493
click at [796, 261] on div "Drag & Drop CSV file here Upload from your system, choose file" at bounding box center [749, 290] width 515 height 77
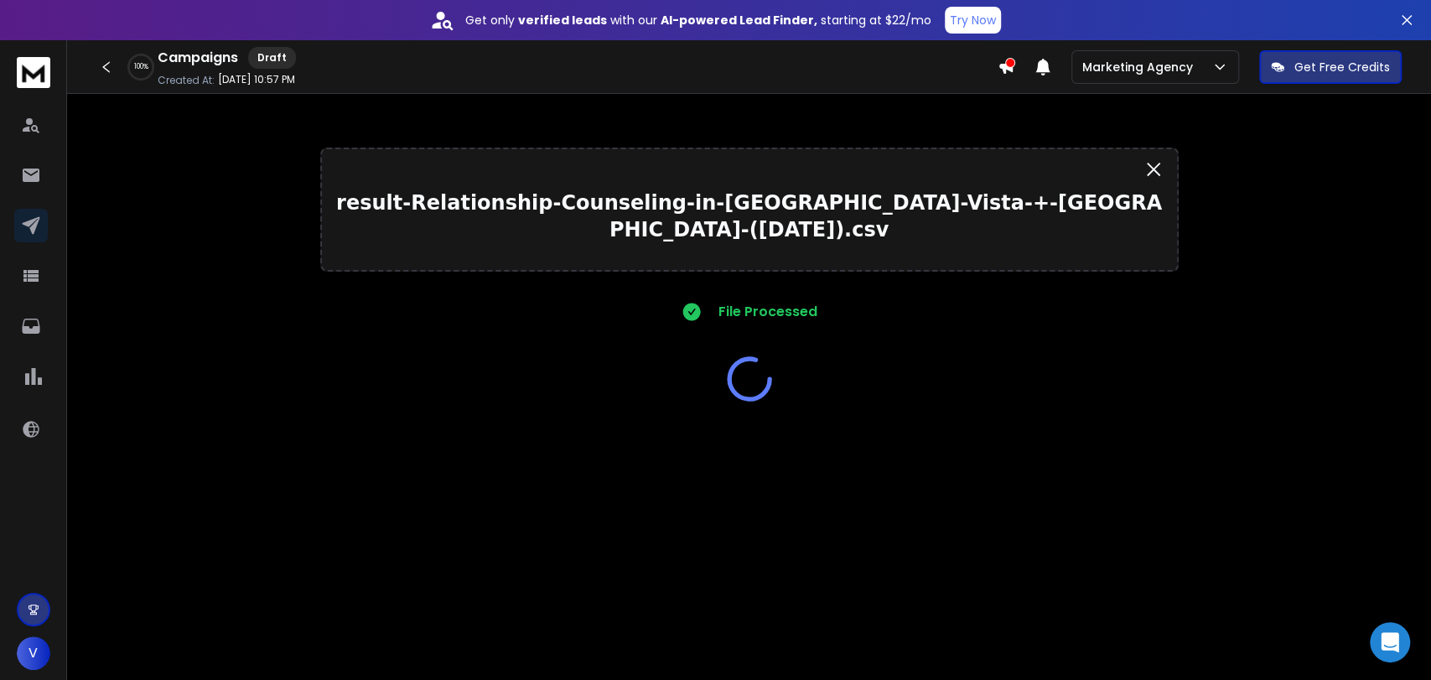
click at [1155, 162] on icon at bounding box center [1153, 169] width 20 height 20
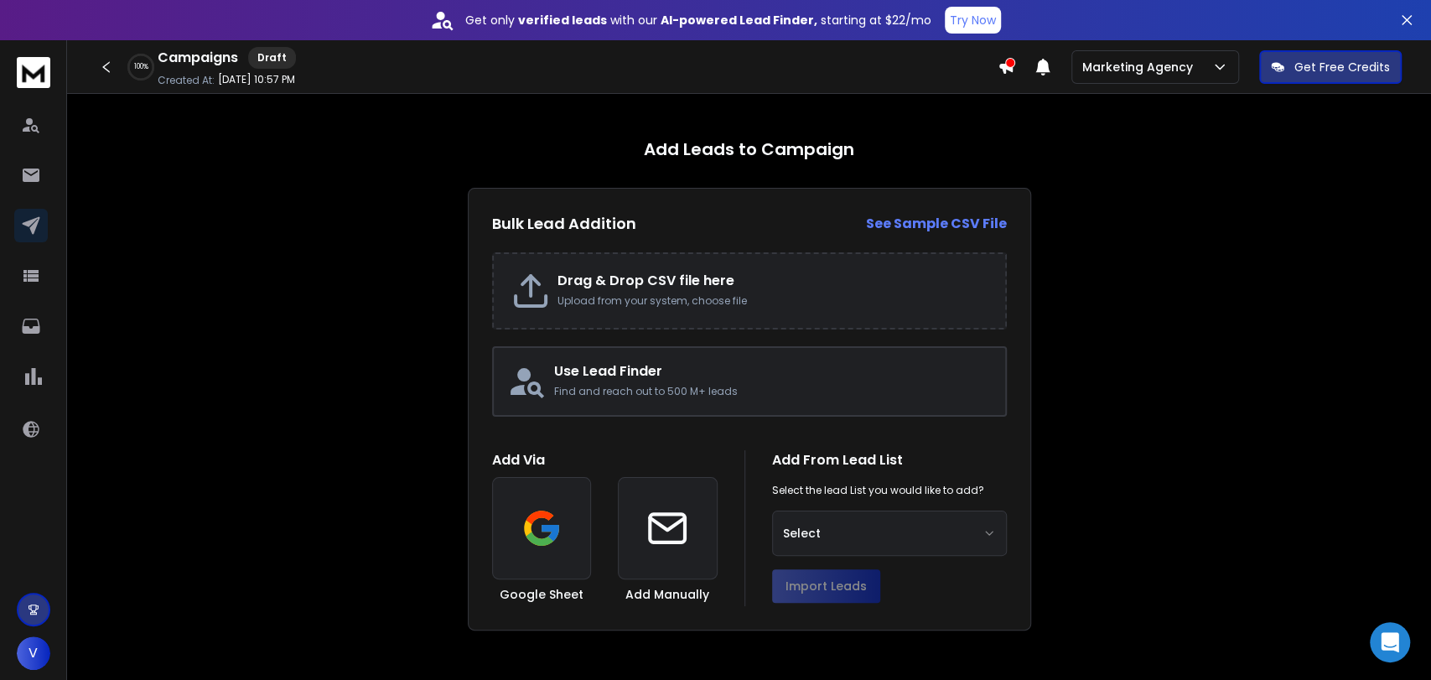
click at [795, 298] on p "Upload from your system, choose file" at bounding box center [772, 300] width 431 height 13
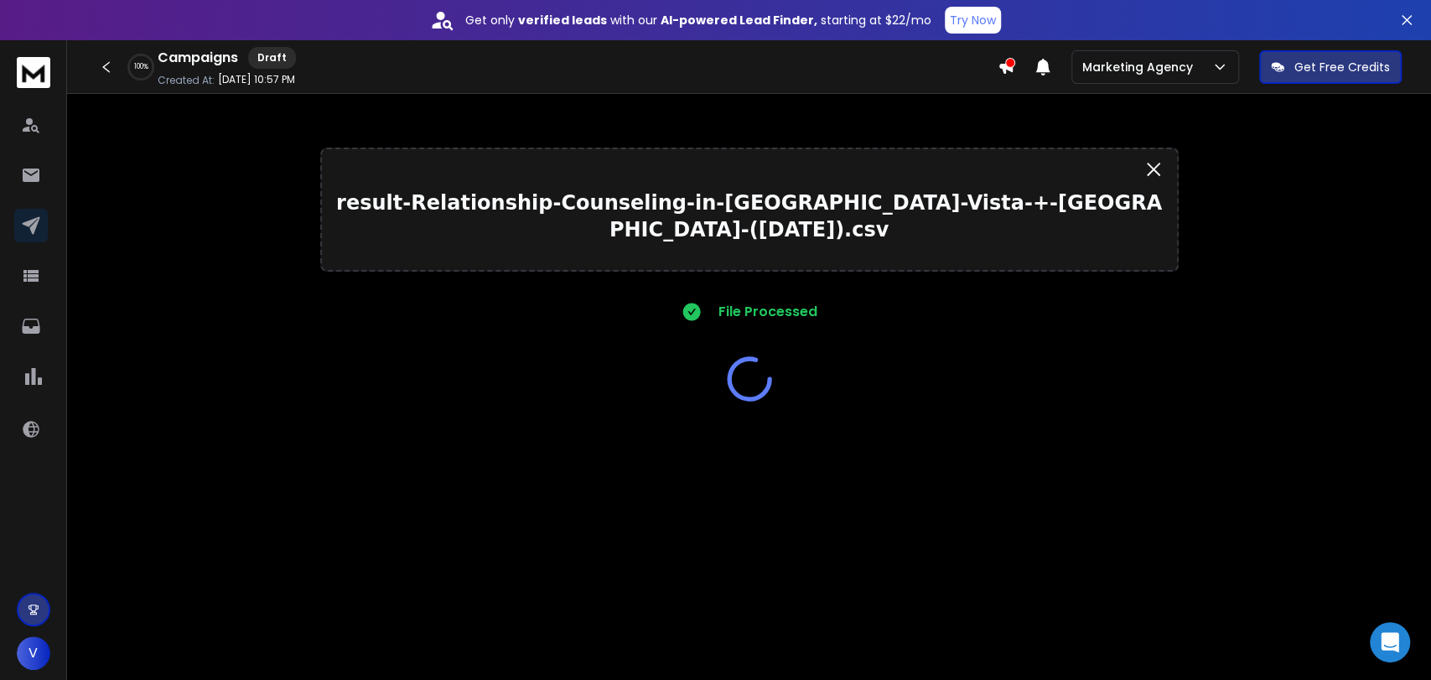
click at [1279, 156] on div "result-Relationship-Counseling-in-Chula-Vista-+-[GEOGRAPHIC_DATA]-([DATE]).csv …" at bounding box center [715, 222] width 1431 height 365
click at [1272, 136] on div "result-Relationship-Counseling-in-Chula-Vista-+-[GEOGRAPHIC_DATA]-([DATE]).csv …" at bounding box center [715, 222] width 1431 height 365
click at [1306, 148] on div "result-Relationship-Counseling-in-Chula-Vista-+-[GEOGRAPHIC_DATA]-([DATE]).csv …" at bounding box center [715, 222] width 1431 height 365
click at [1255, 169] on div "result-Relationship-Counseling-in-Chula-Vista-+-[GEOGRAPHIC_DATA]-([DATE]).csv …" at bounding box center [715, 222] width 1431 height 365
click at [1282, 143] on div "result-Relationship-Counseling-in-Chula-Vista-+-[GEOGRAPHIC_DATA]-([DATE]).csv …" at bounding box center [715, 222] width 1431 height 365
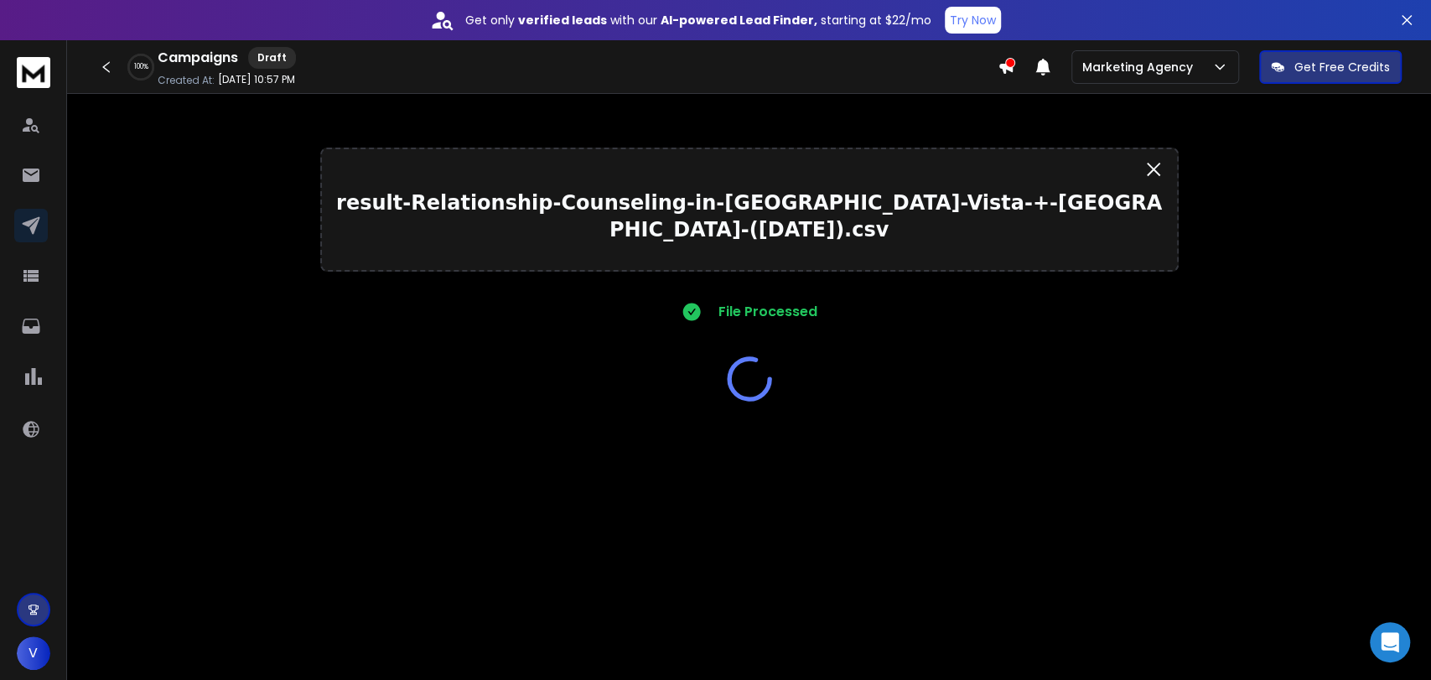
click at [1263, 168] on div "result-Relationship-Counseling-in-Chula-Vista-+-[GEOGRAPHIC_DATA]-([DATE]).csv …" at bounding box center [715, 222] width 1431 height 365
click at [1256, 186] on div "result-Relationship-Counseling-in-Chula-Vista-+-[GEOGRAPHIC_DATA]-([DATE]).csv …" at bounding box center [715, 222] width 1431 height 365
click at [1281, 144] on div "result-Relationship-Counseling-in-Chula-Vista-+-[GEOGRAPHIC_DATA]-([DATE]).csv …" at bounding box center [715, 222] width 1431 height 365
click at [1272, 165] on div "result-Relationship-Counseling-in-Chula-Vista-+-[GEOGRAPHIC_DATA]-([DATE]).csv …" at bounding box center [715, 222] width 1431 height 365
click at [1152, 168] on icon at bounding box center [1152, 169] width 13 height 13
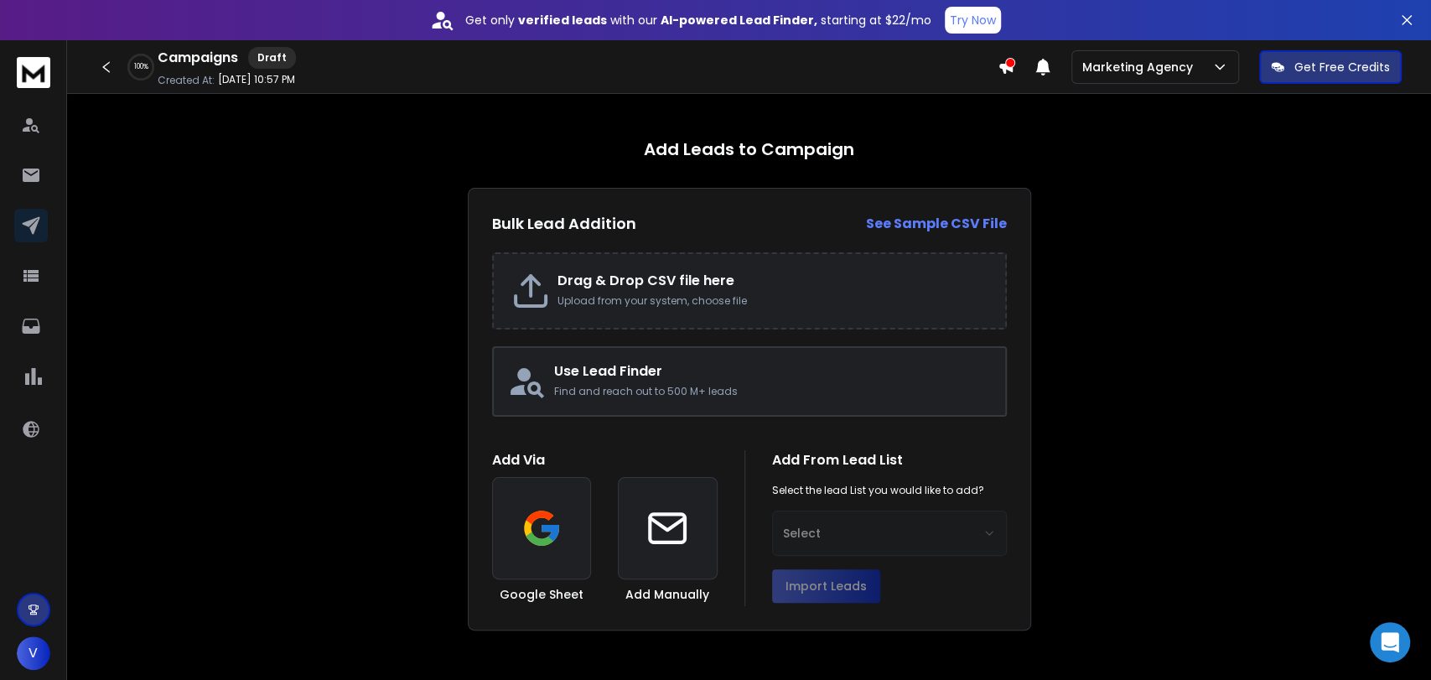
click at [660, 283] on h2 "Drag & Drop CSV file here" at bounding box center [772, 281] width 431 height 20
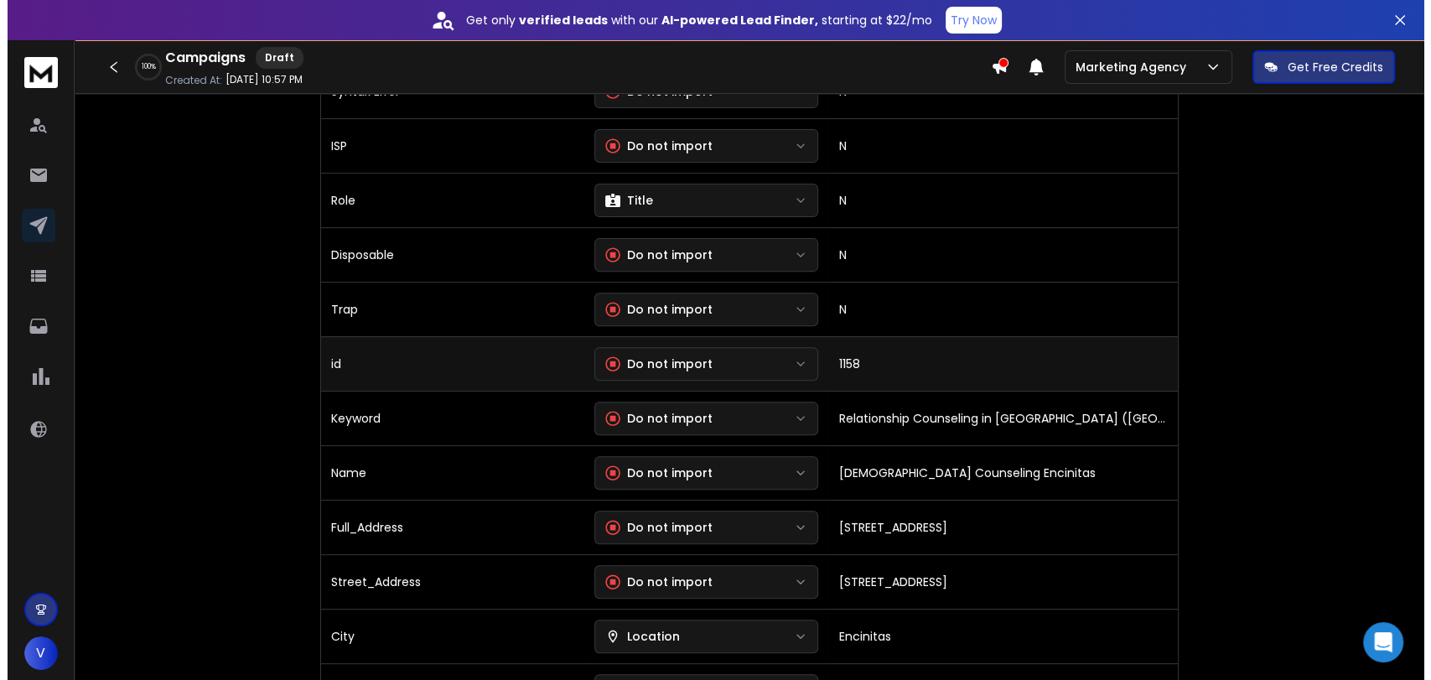
scroll to position [558, 0]
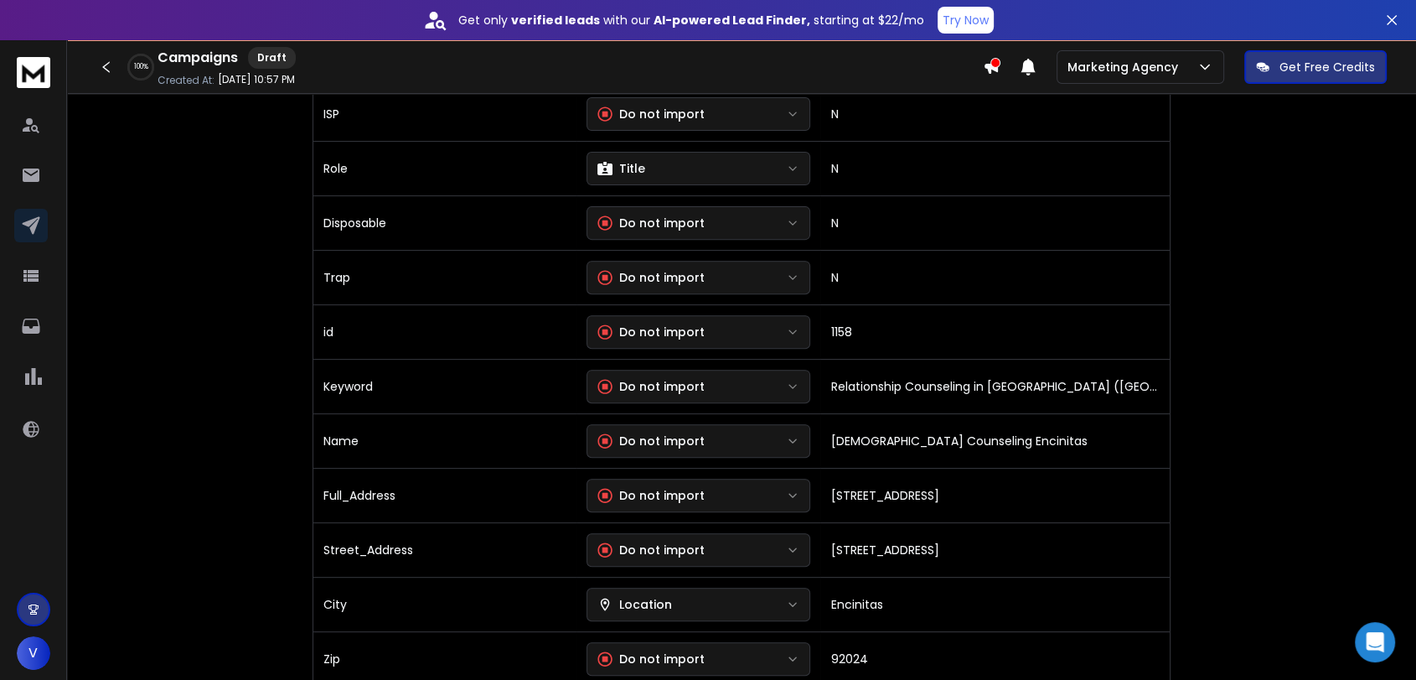
drag, startPoint x: 1291, startPoint y: 358, endPoint x: 1213, endPoint y: 381, distance: 81.4
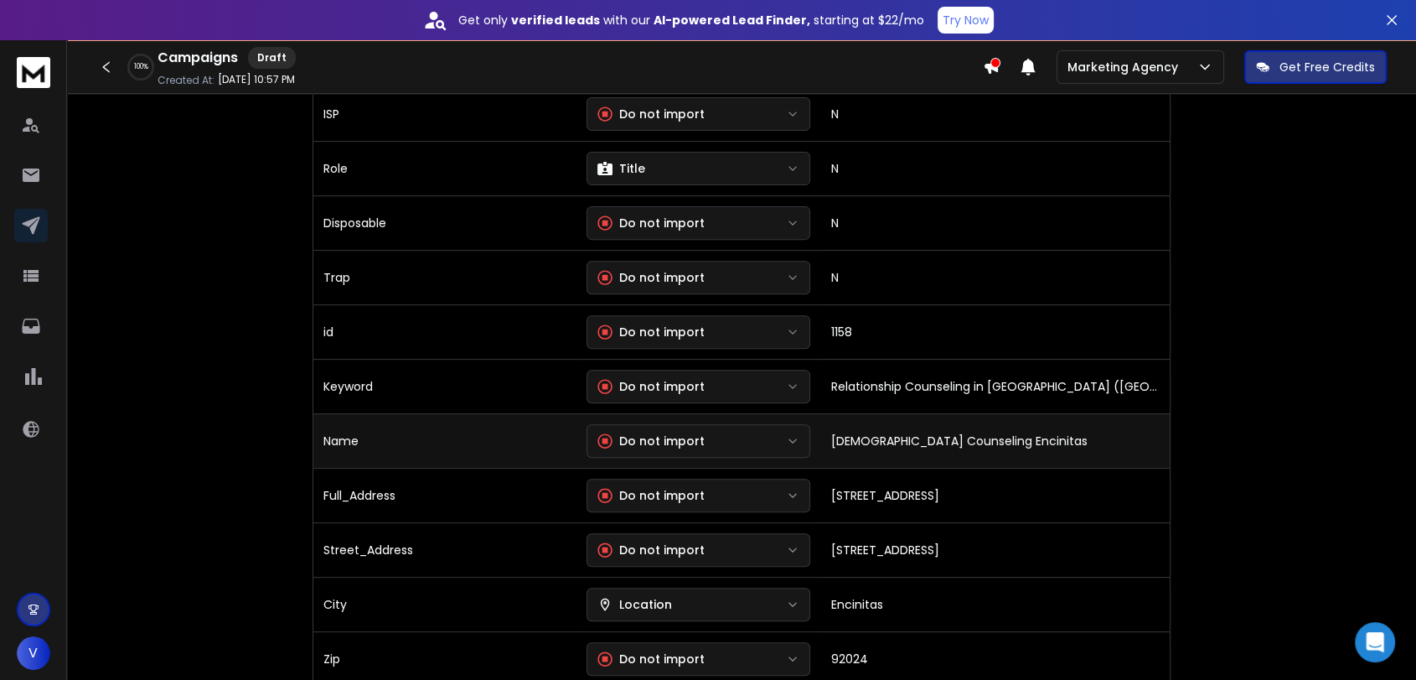
click at [745, 424] on button "Do not import" at bounding box center [699, 441] width 225 height 34
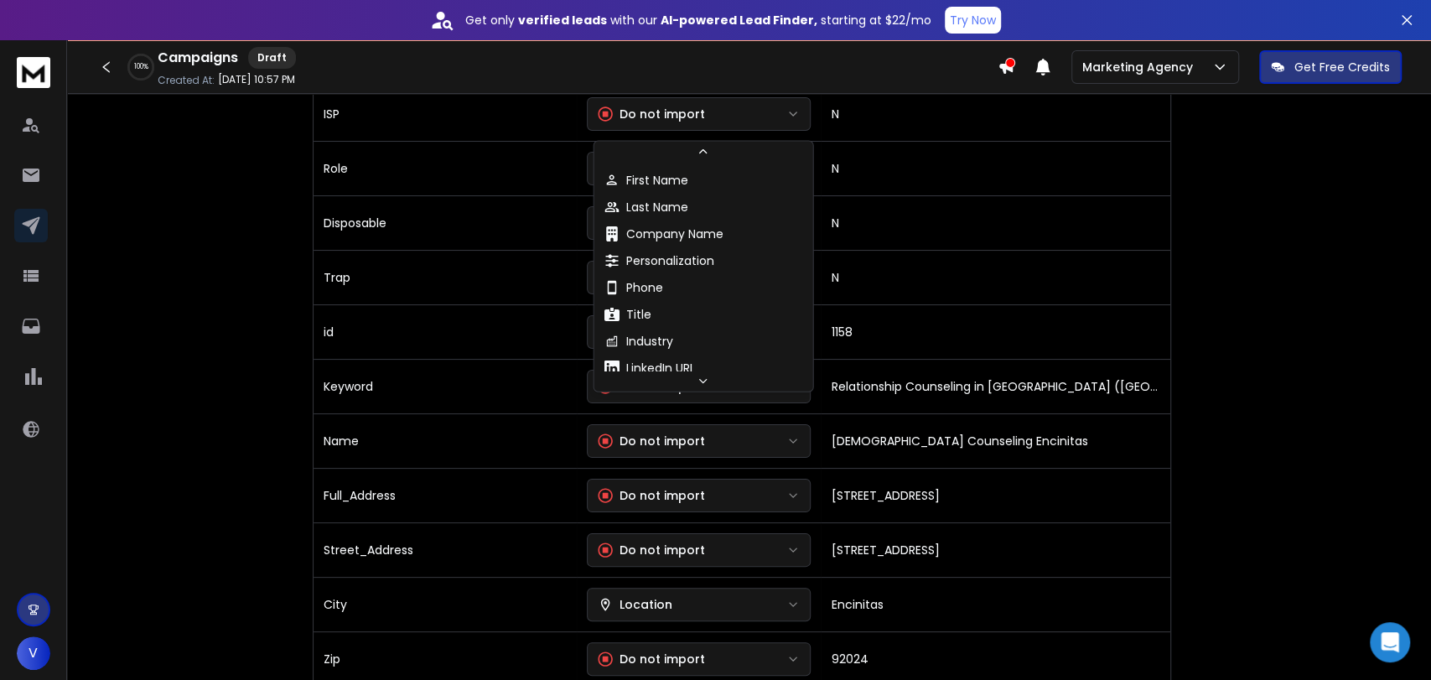
scroll to position [0, 0]
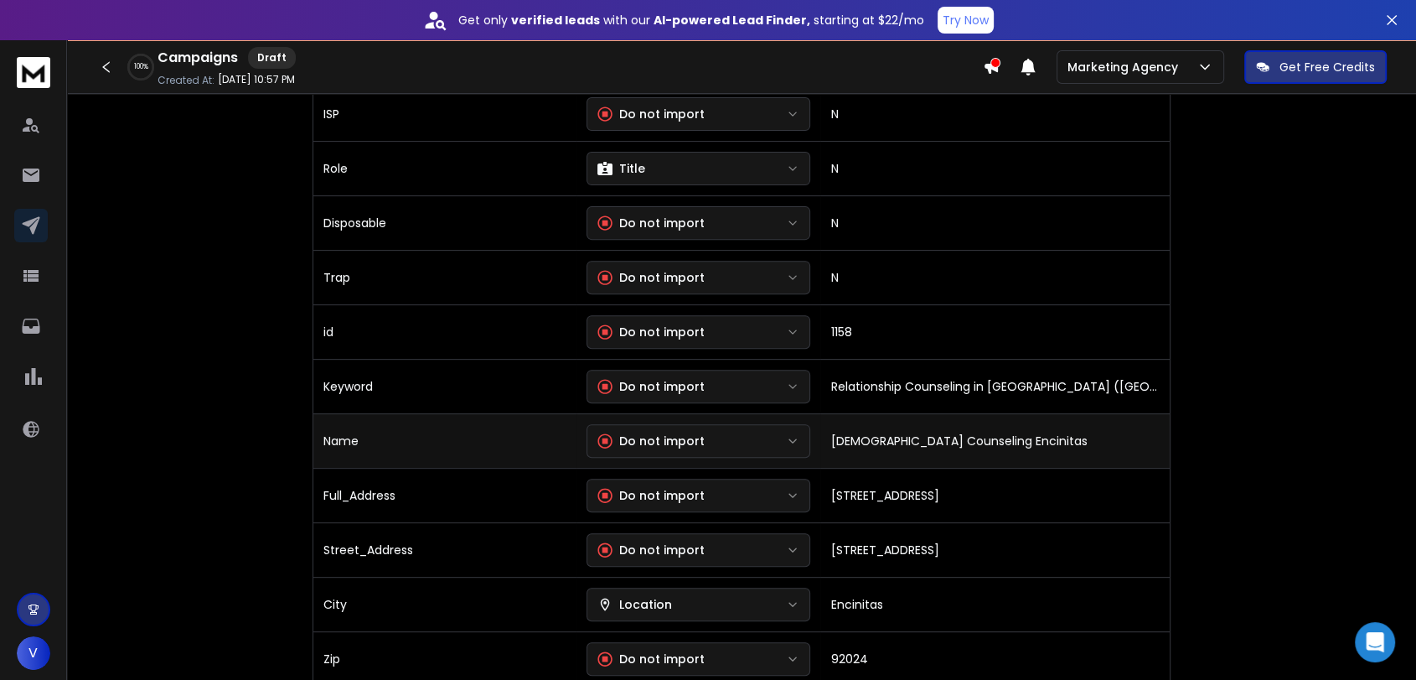
click at [722, 424] on button "Do not import" at bounding box center [699, 441] width 225 height 34
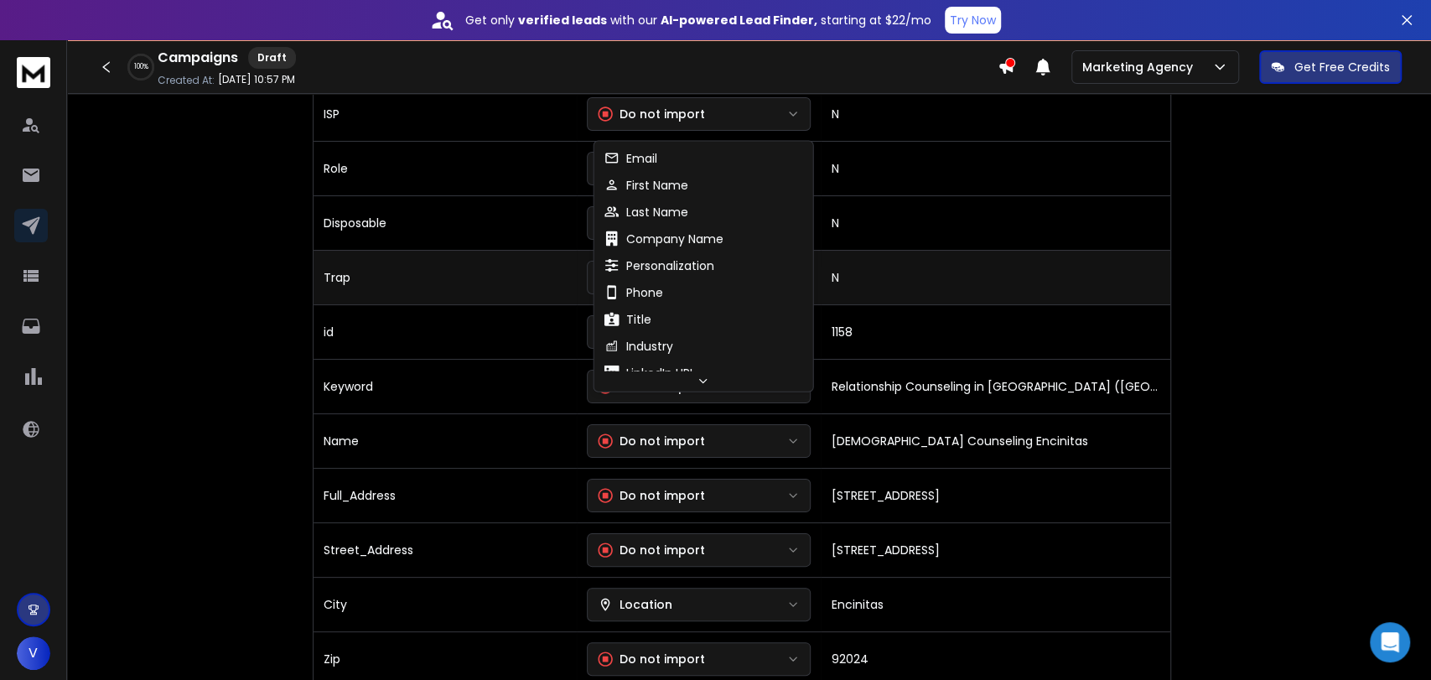
drag, startPoint x: 728, startPoint y: 235, endPoint x: 751, endPoint y: 235, distance: 23.5
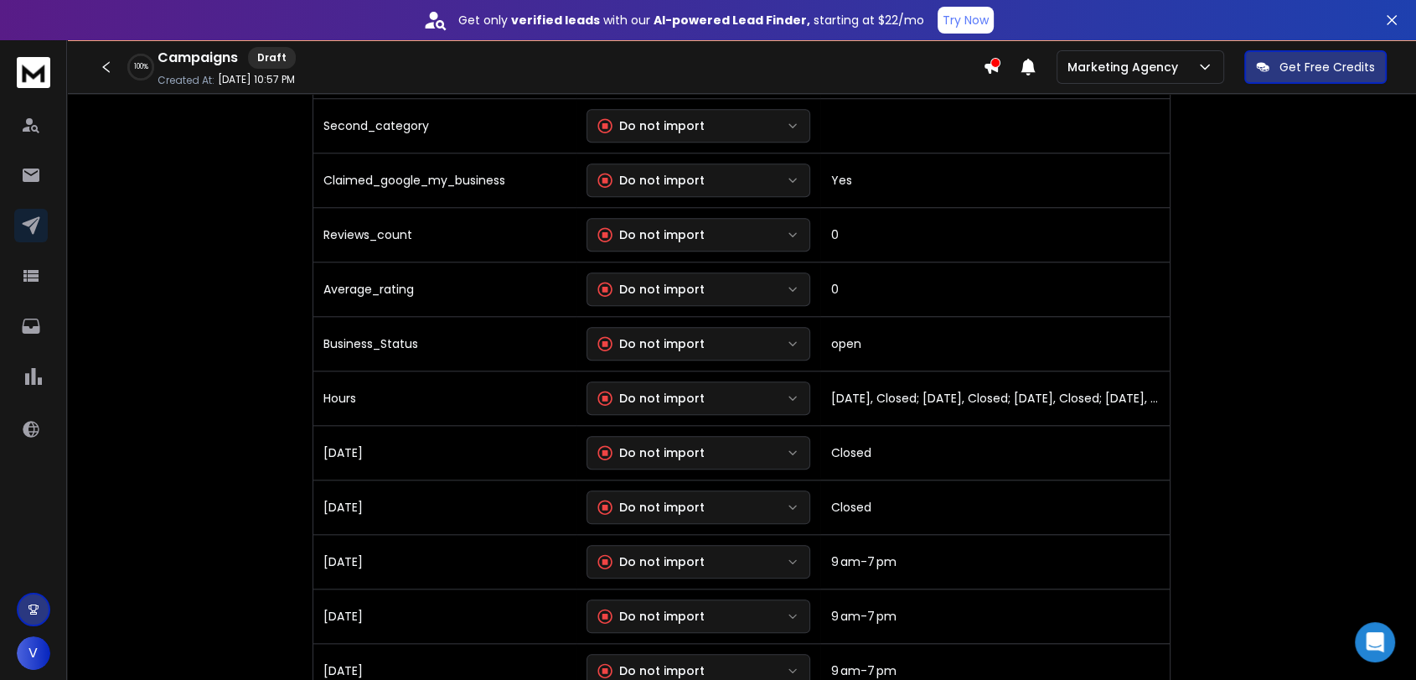
scroll to position [1769, 0]
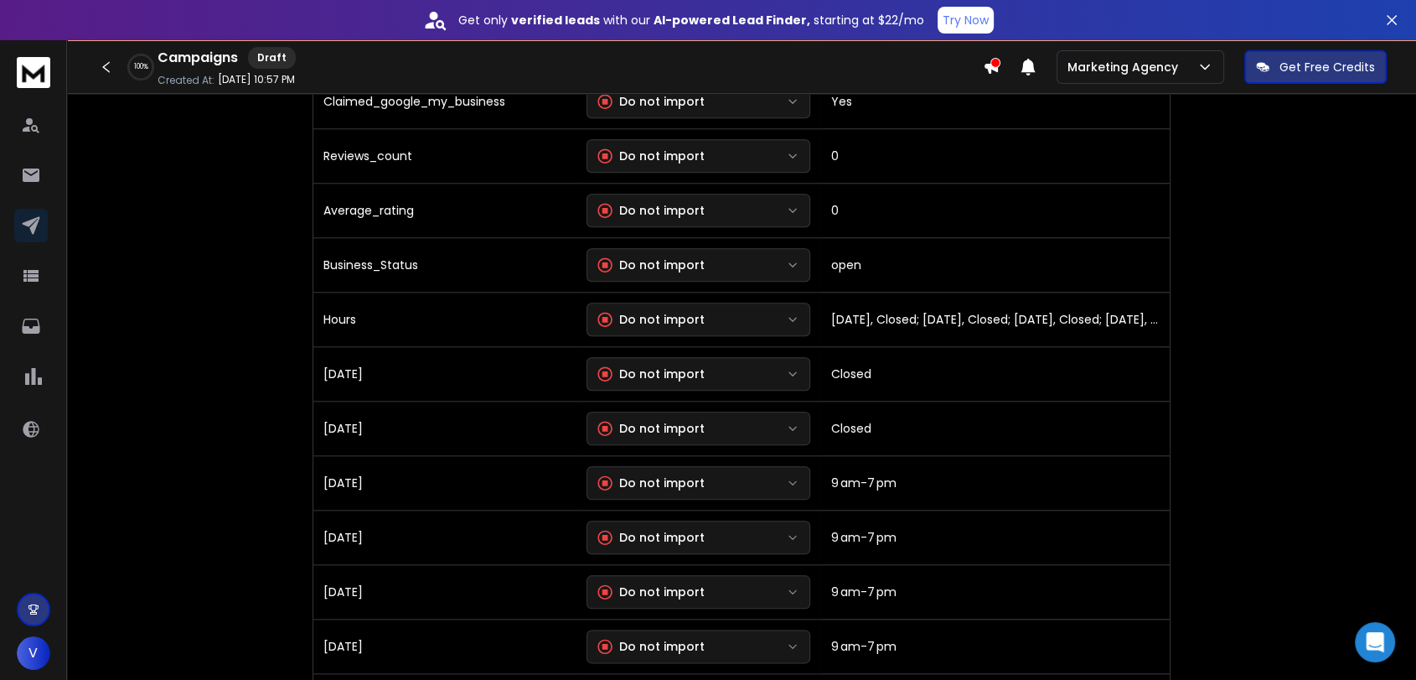
click at [1287, 301] on div "result-Relationship-Counseling-in-[GEOGRAPHIC_DATA]-([GEOGRAPHIC_DATA],-Carlsba…" at bounding box center [708, 389] width 1416 height 4236
click at [1291, 328] on div "result-Relationship-Counseling-in-[GEOGRAPHIC_DATA]-([GEOGRAPHIC_DATA],-Carlsba…" at bounding box center [708, 389] width 1416 height 4236
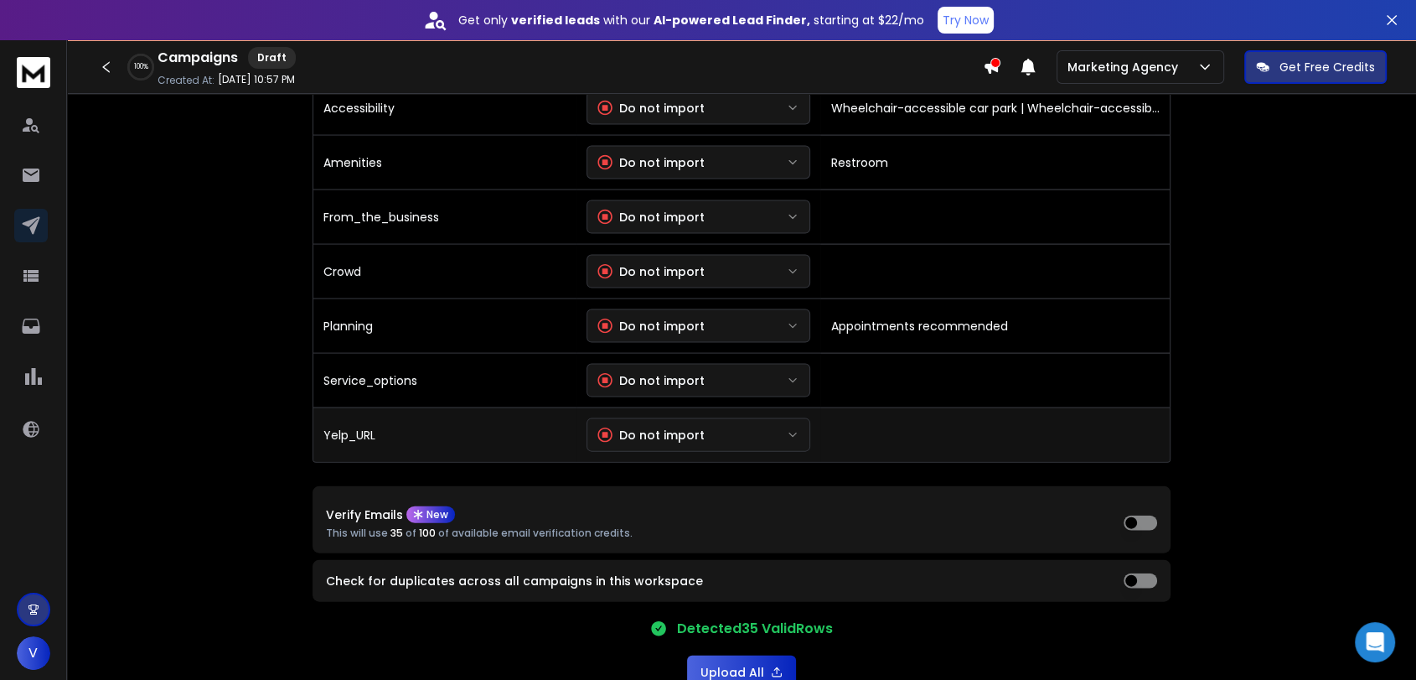
scroll to position [3562, 0]
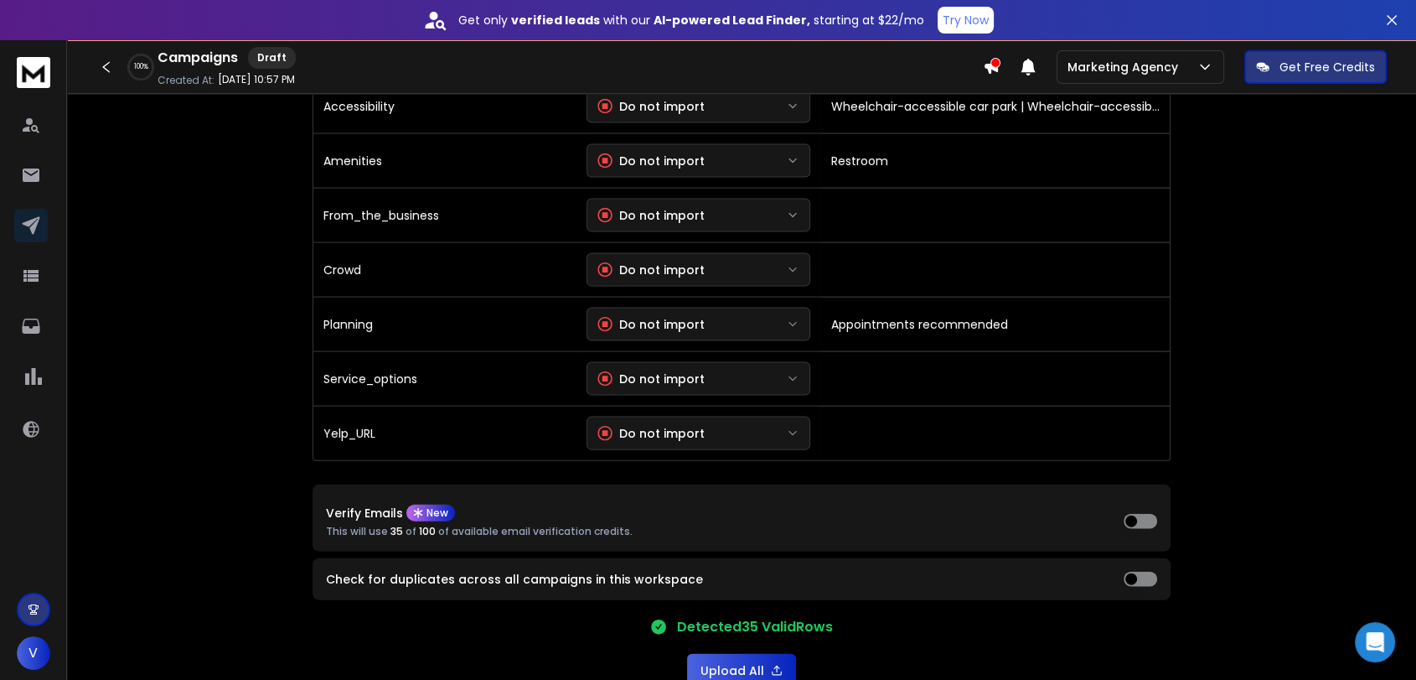
click at [746, 654] on button "Upload All" at bounding box center [741, 671] width 109 height 34
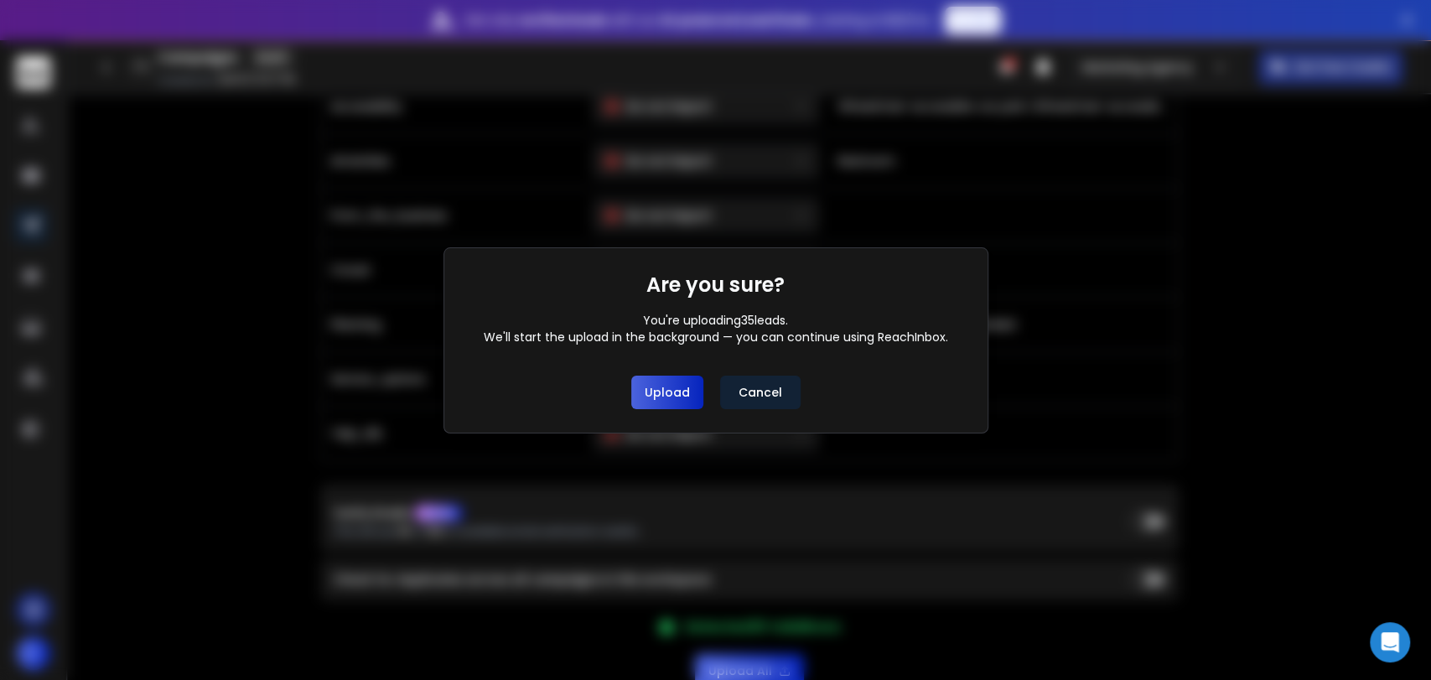
click at [666, 391] on button "Upload" at bounding box center [667, 392] width 72 height 34
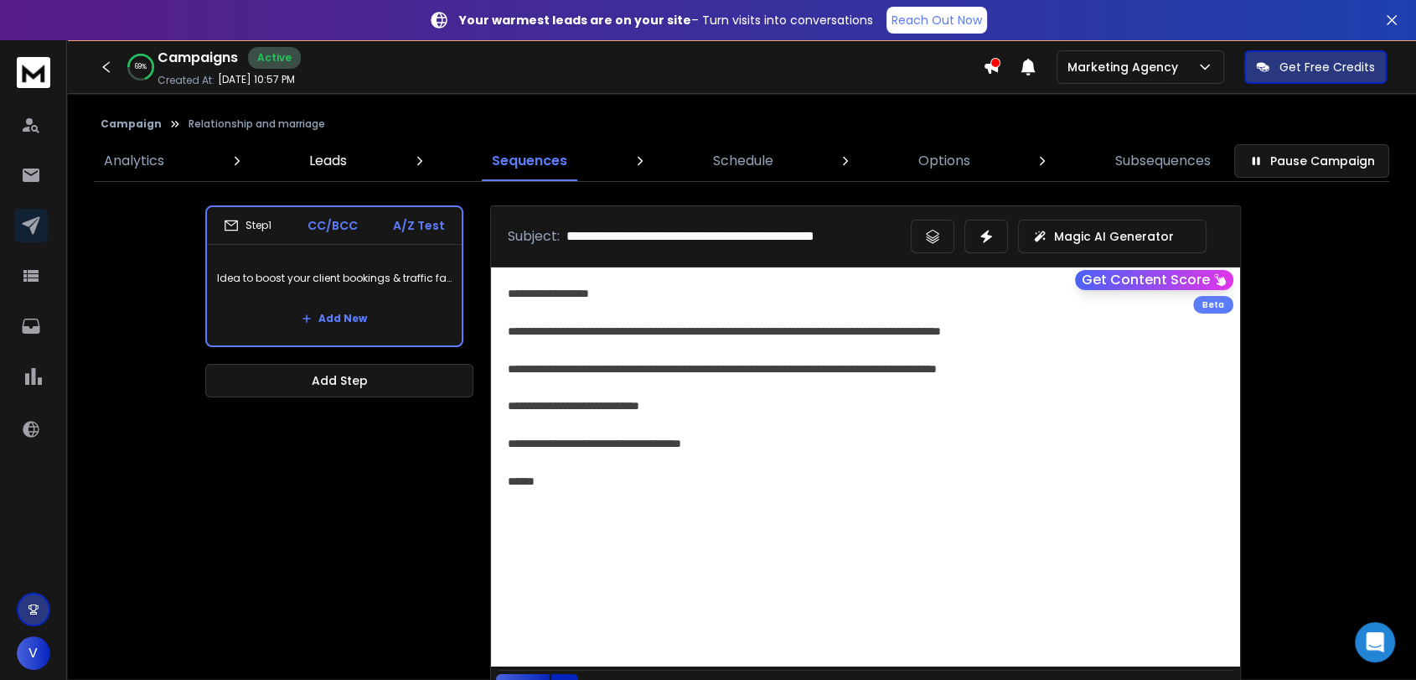
click at [330, 165] on p "Leads" at bounding box center [328, 161] width 38 height 20
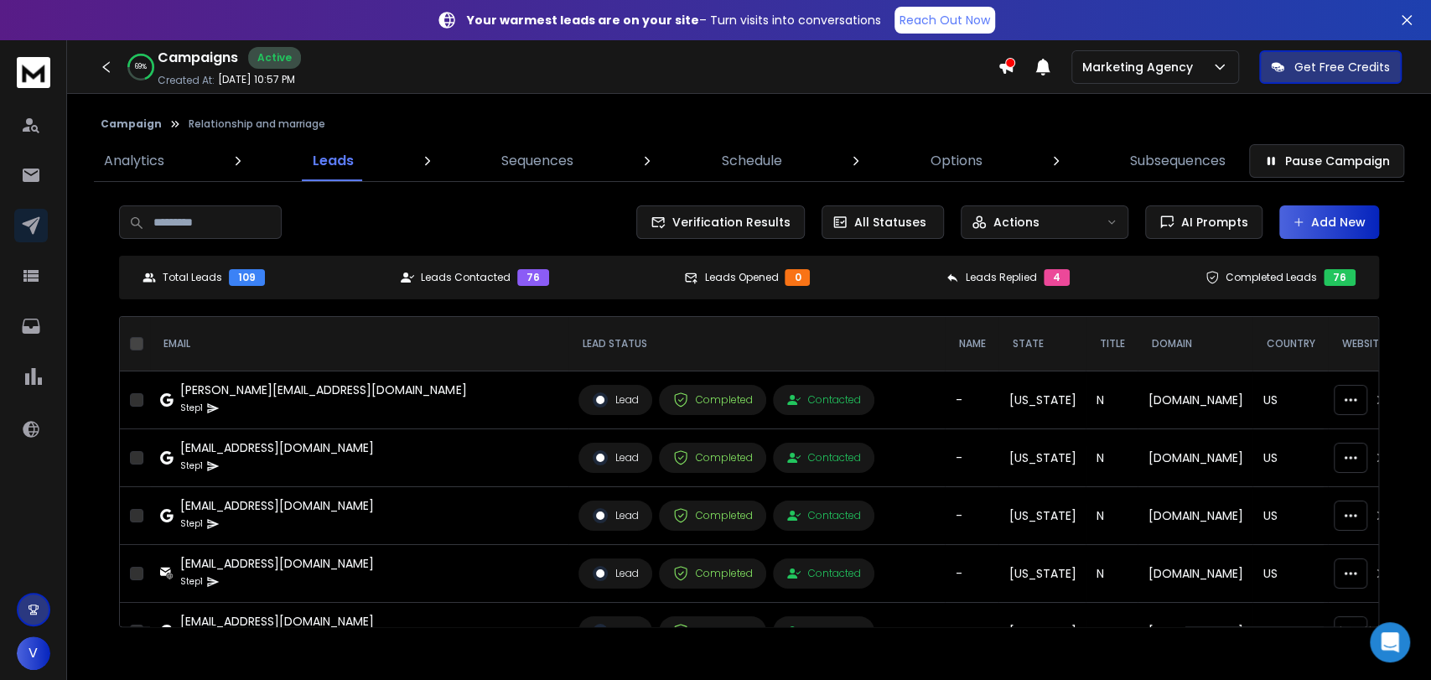
click at [1323, 230] on button "Add New" at bounding box center [1329, 222] width 100 height 34
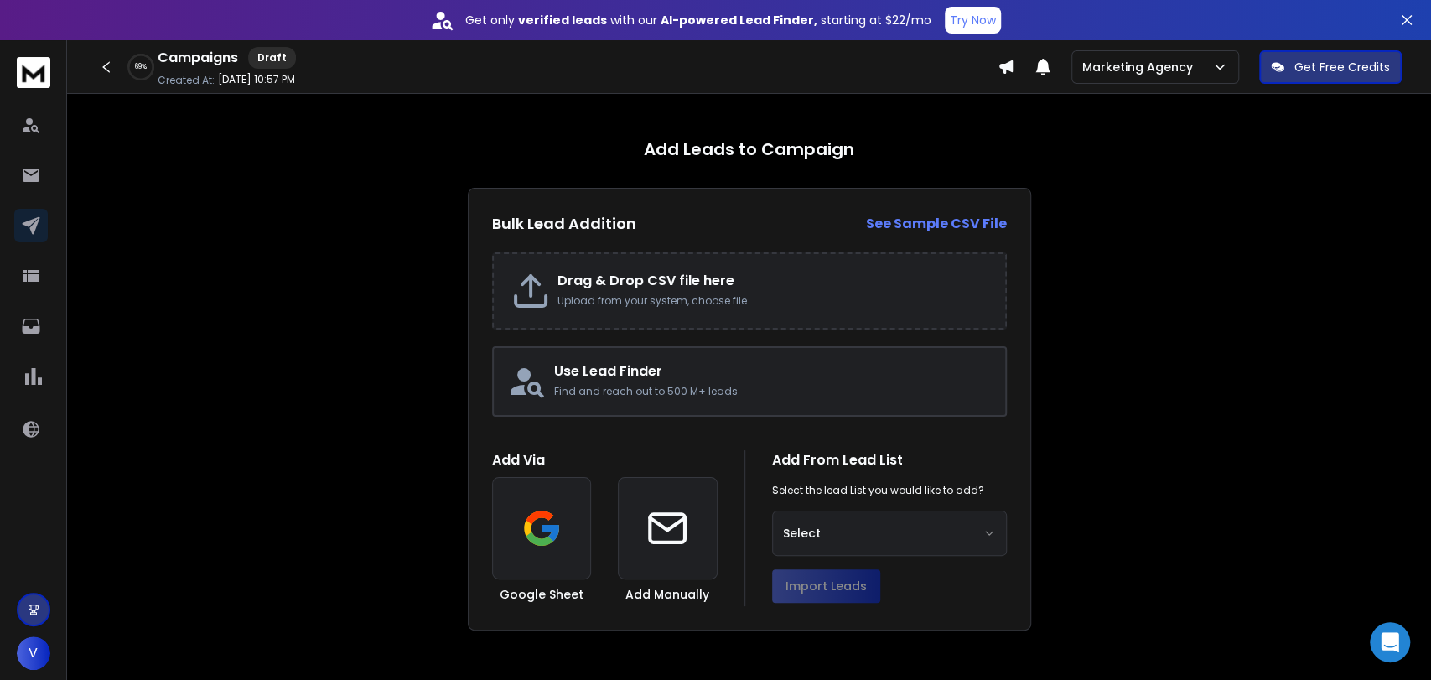
click at [664, 287] on h2 "Drag & Drop CSV file here" at bounding box center [772, 281] width 431 height 20
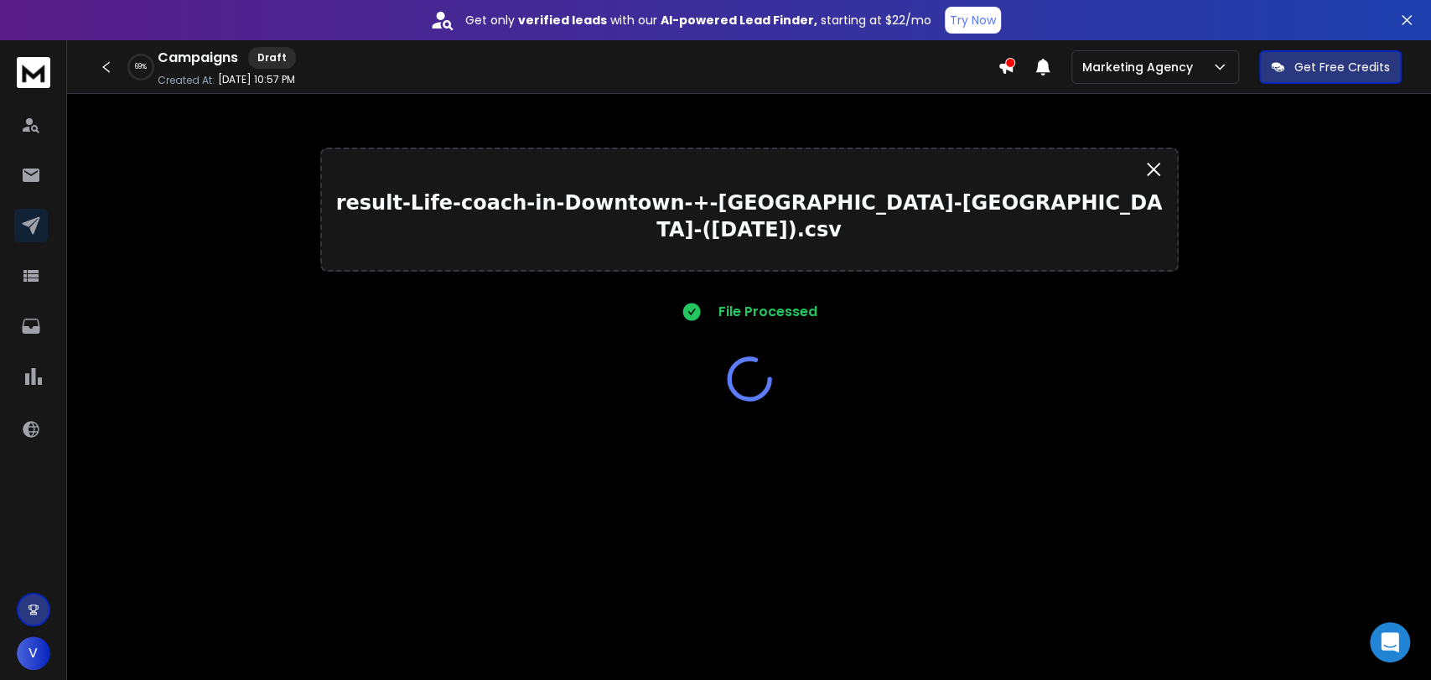
click at [1300, 140] on div "result-Life-coach-in-Downtown-+-[GEOGRAPHIC_DATA]-[GEOGRAPHIC_DATA]-([DATE]).cs…" at bounding box center [715, 222] width 1431 height 365
click at [1309, 203] on div "result-Life-coach-in-Downtown-+-[GEOGRAPHIC_DATA]-[GEOGRAPHIC_DATA]-([DATE]).cs…" at bounding box center [715, 222] width 1431 height 365
click at [1230, 183] on div "result-Life-coach-in-Downtown-+-[GEOGRAPHIC_DATA]-[GEOGRAPHIC_DATA]-([DATE]).cs…" at bounding box center [715, 222] width 1431 height 365
click at [1199, 196] on div "result-Life-coach-in-Downtown-+-[GEOGRAPHIC_DATA]-[GEOGRAPHIC_DATA]-([DATE]).cs…" at bounding box center [715, 222] width 1431 height 365
click at [1219, 169] on div "result-Life-coach-in-Downtown-+-[GEOGRAPHIC_DATA]-[GEOGRAPHIC_DATA]-([DATE]).cs…" at bounding box center [715, 222] width 1431 height 365
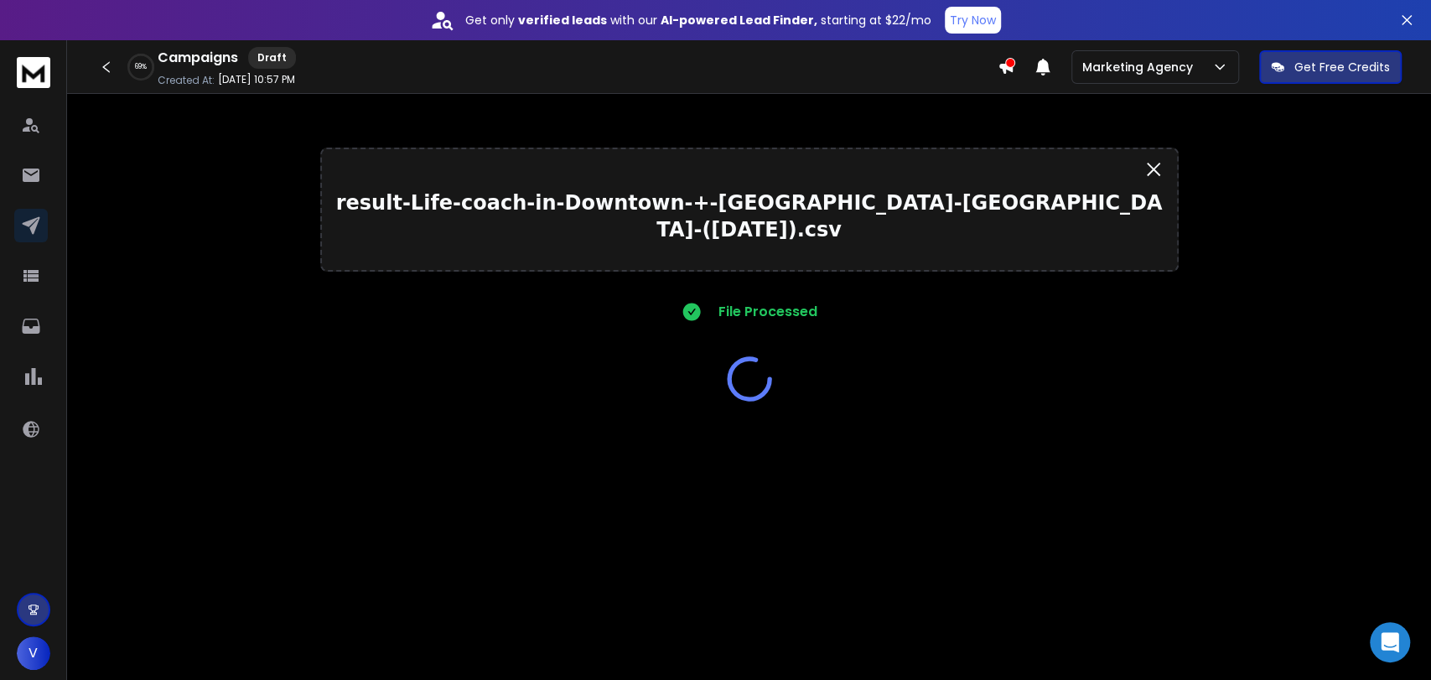
click at [1157, 169] on icon at bounding box center [1153, 169] width 20 height 20
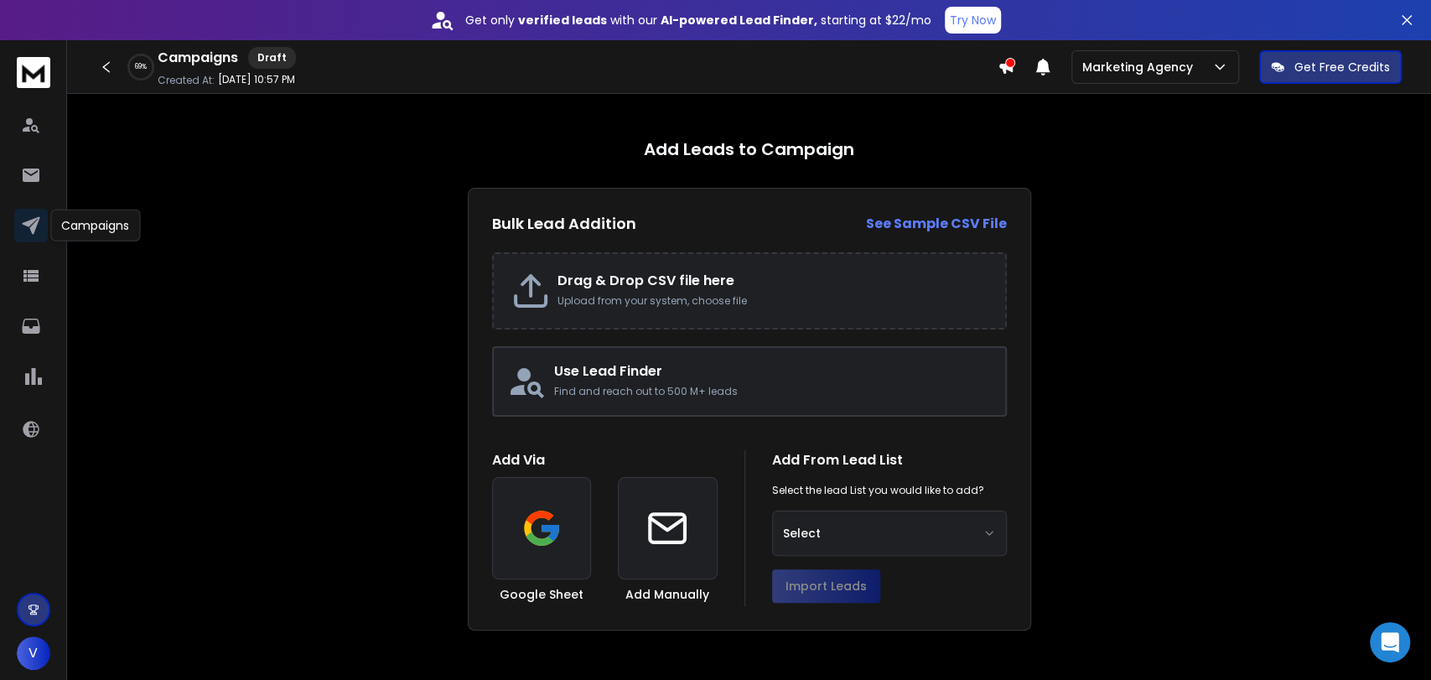
click at [34, 230] on icon at bounding box center [31, 225] width 20 height 20
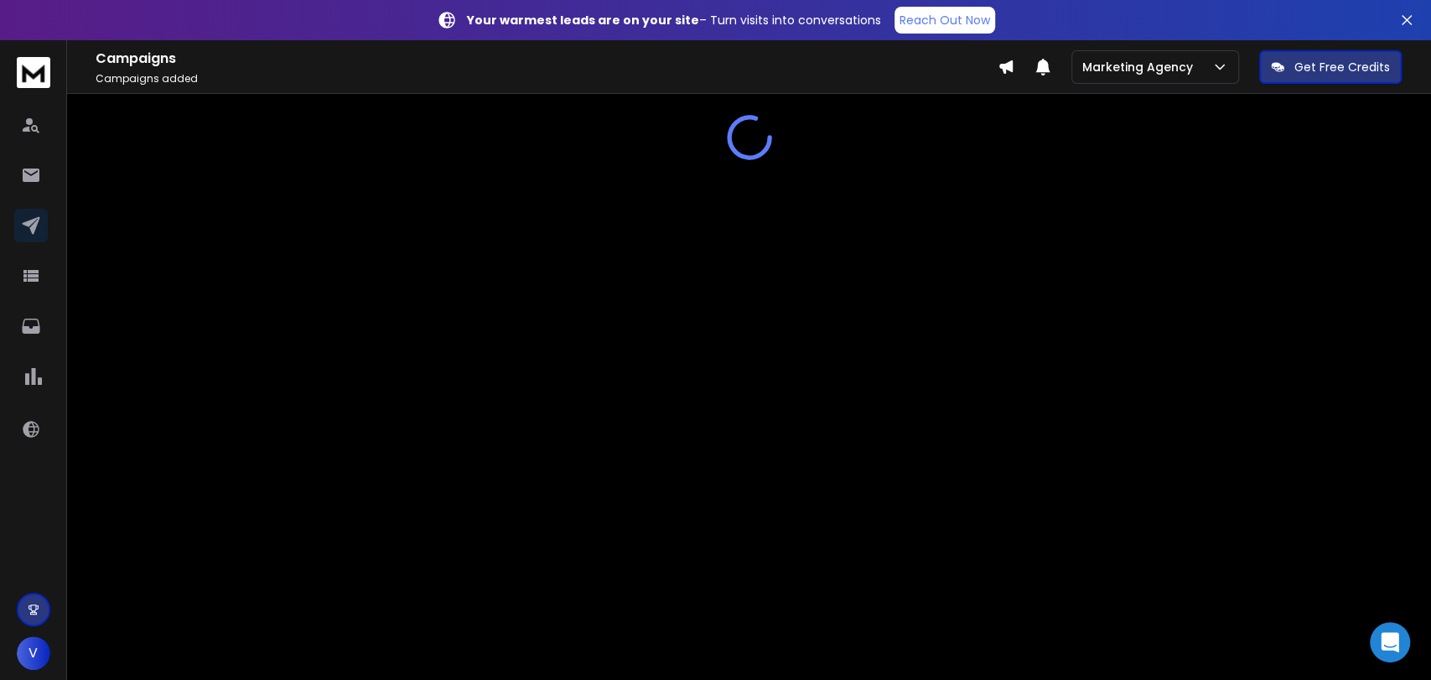
click at [34, 228] on icon at bounding box center [31, 225] width 18 height 18
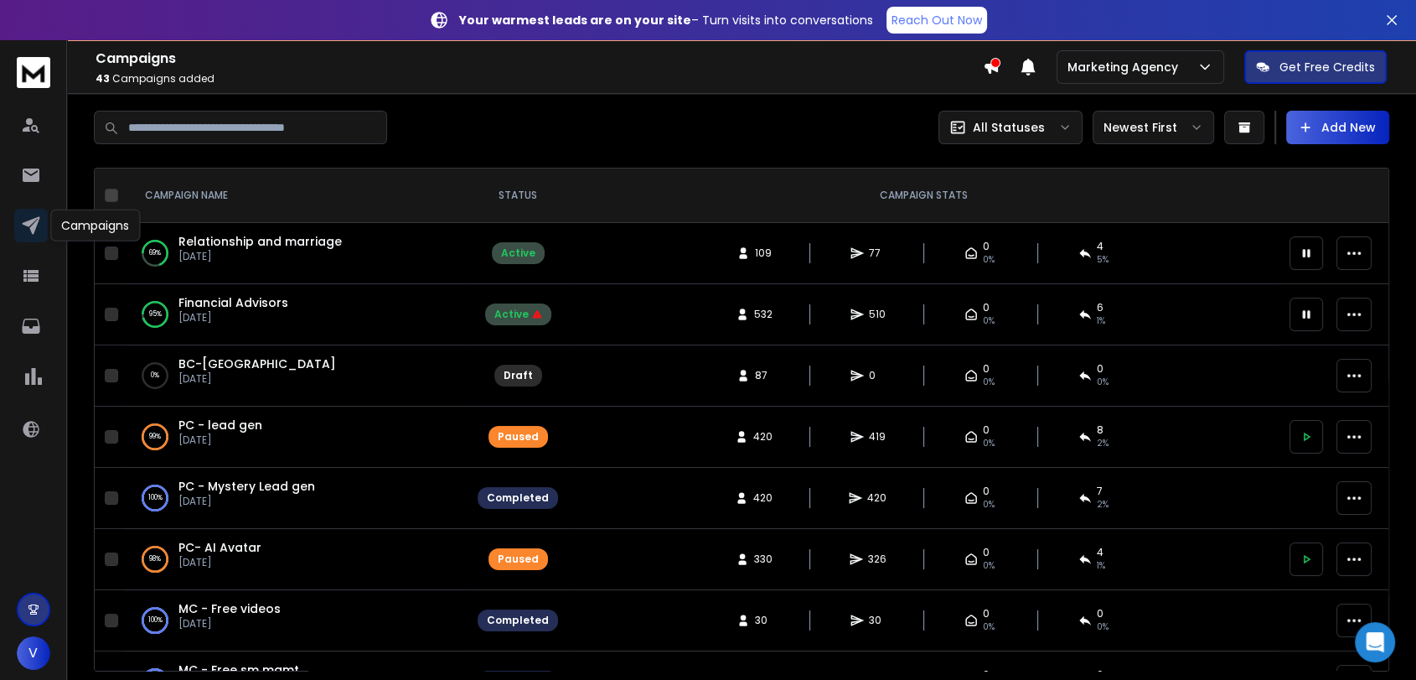
click at [510, 136] on div at bounding box center [418, 128] width 648 height 34
click at [475, 115] on div at bounding box center [418, 128] width 648 height 34
click at [542, 118] on div at bounding box center [418, 128] width 648 height 34
click at [588, 139] on div at bounding box center [418, 128] width 648 height 34
